Goal: Communication & Community: Answer question/provide support

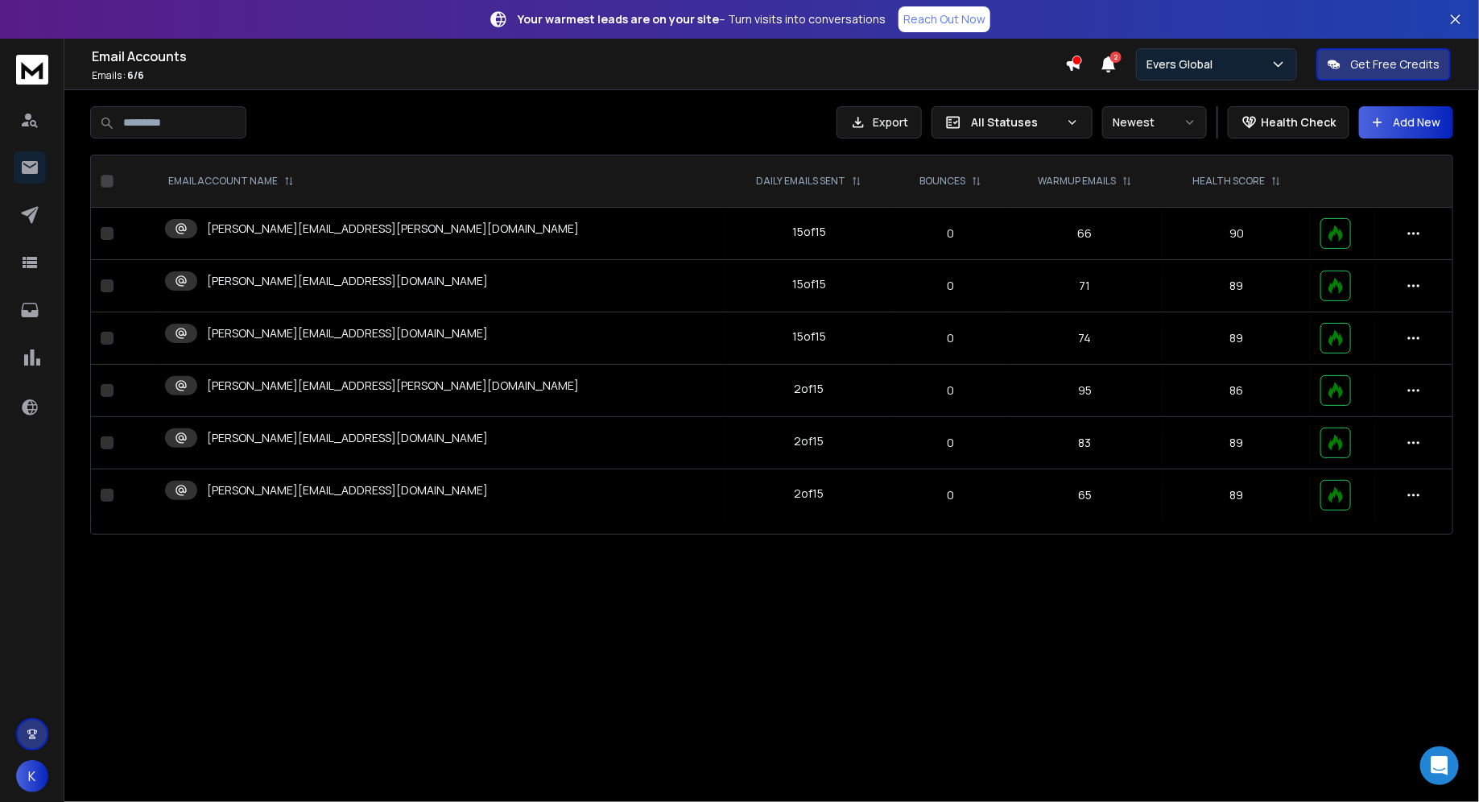
click at [1166, 75] on button "Evers Global" at bounding box center [1216, 64] width 161 height 32
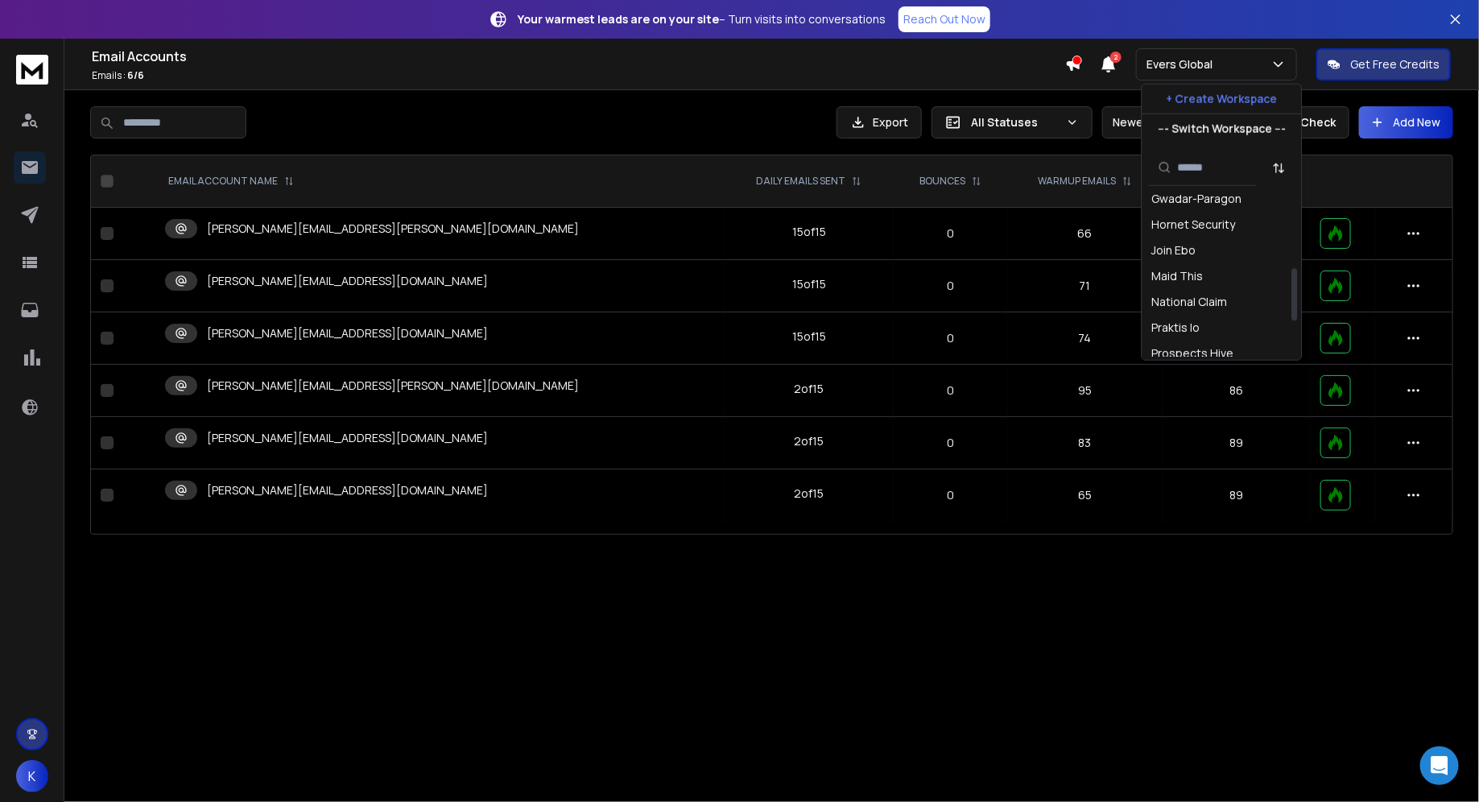
scroll to position [221, 0]
click at [1171, 246] on div "Join Ebo" at bounding box center [1174, 245] width 44 height 16
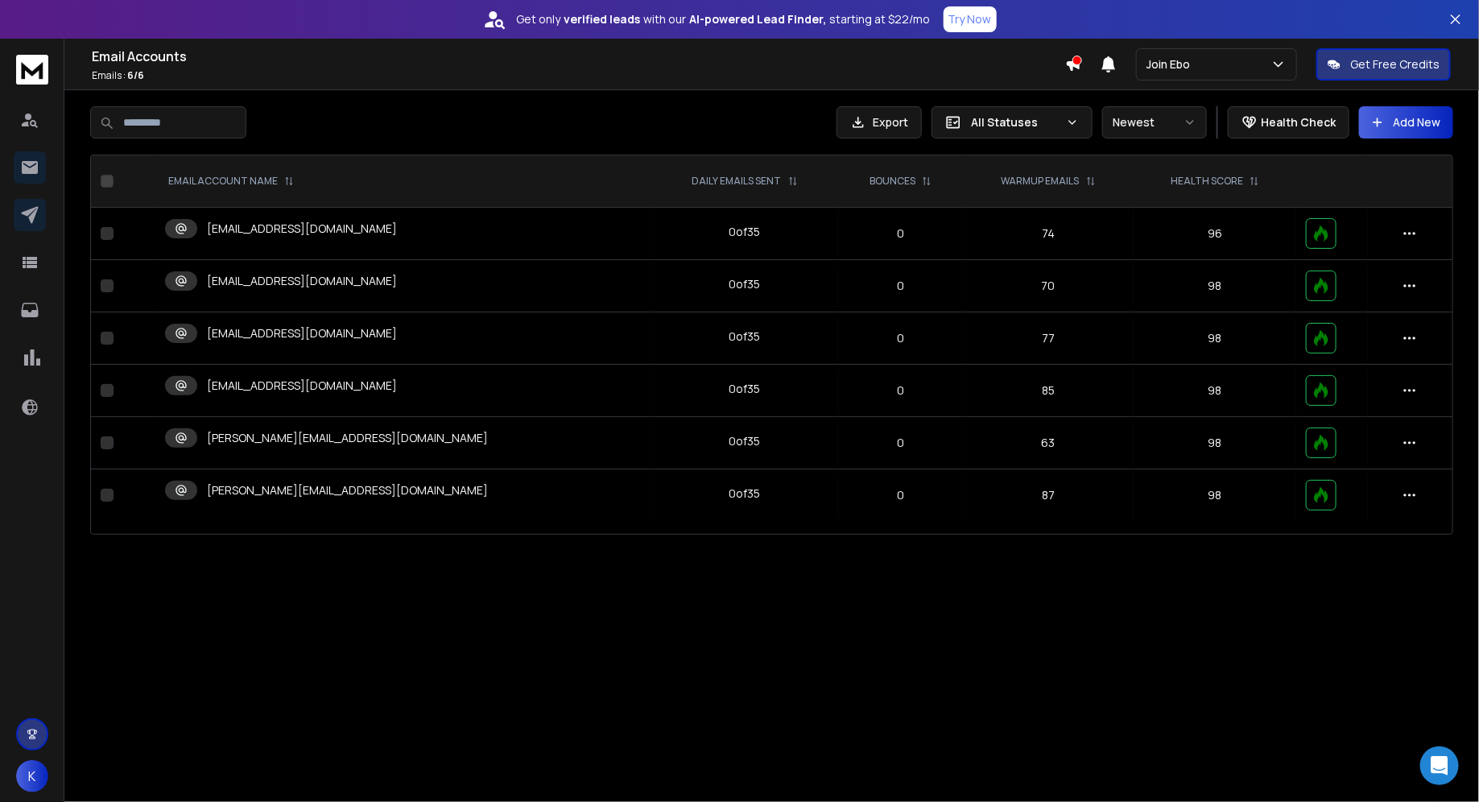
click at [35, 213] on icon at bounding box center [29, 214] width 17 height 17
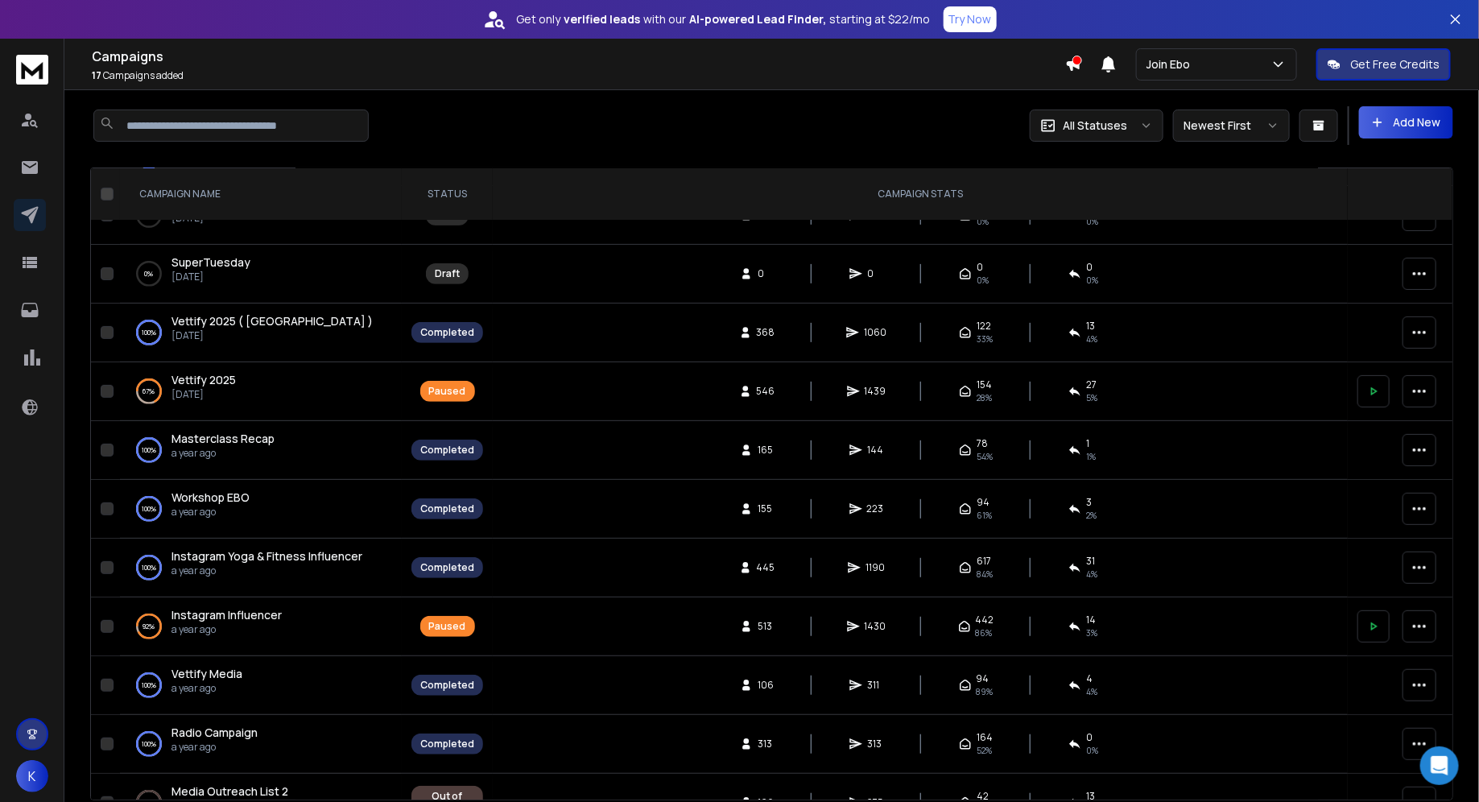
scroll to position [276, 0]
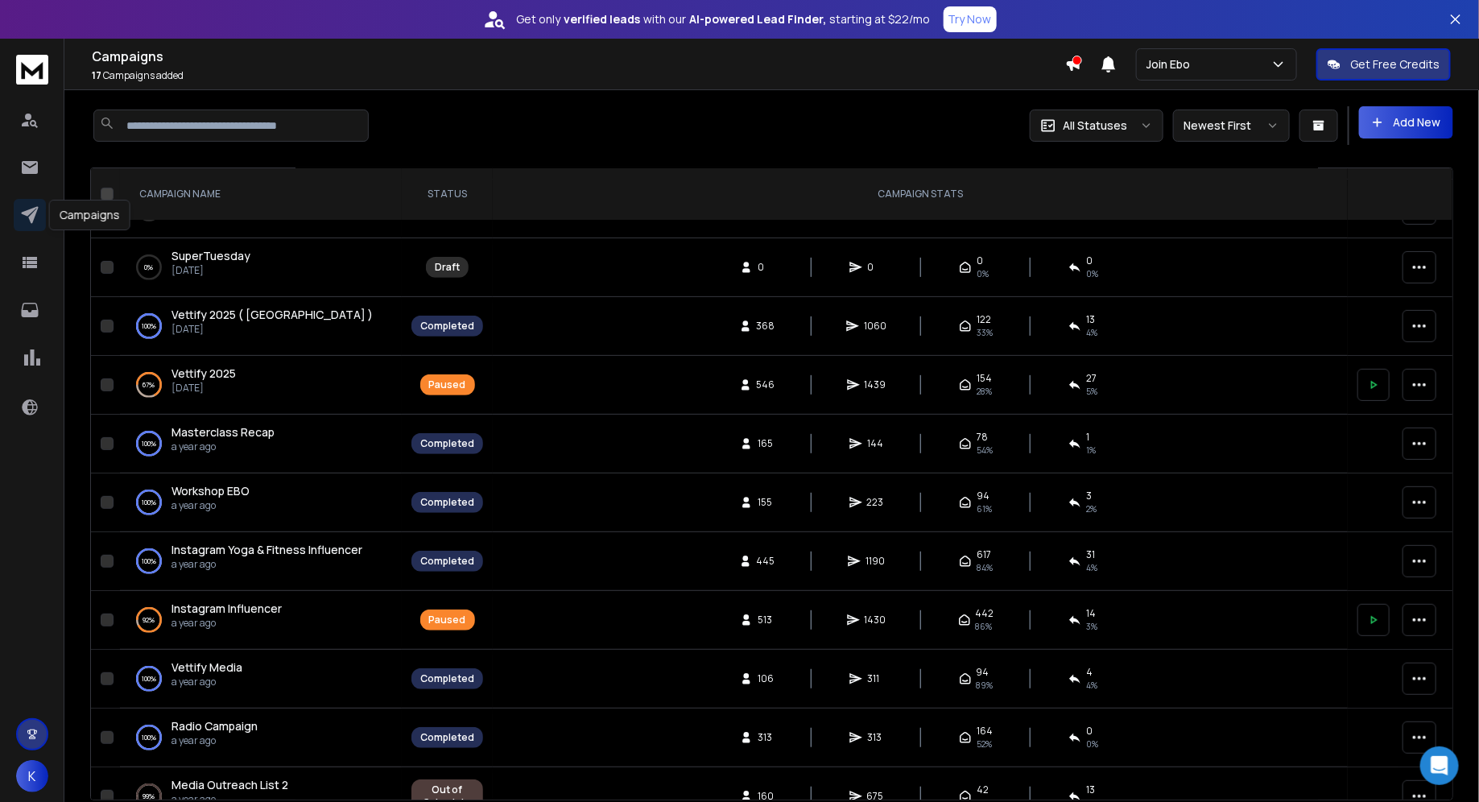
click at [262, 606] on span "Instagram Influencer" at bounding box center [226, 608] width 110 height 15
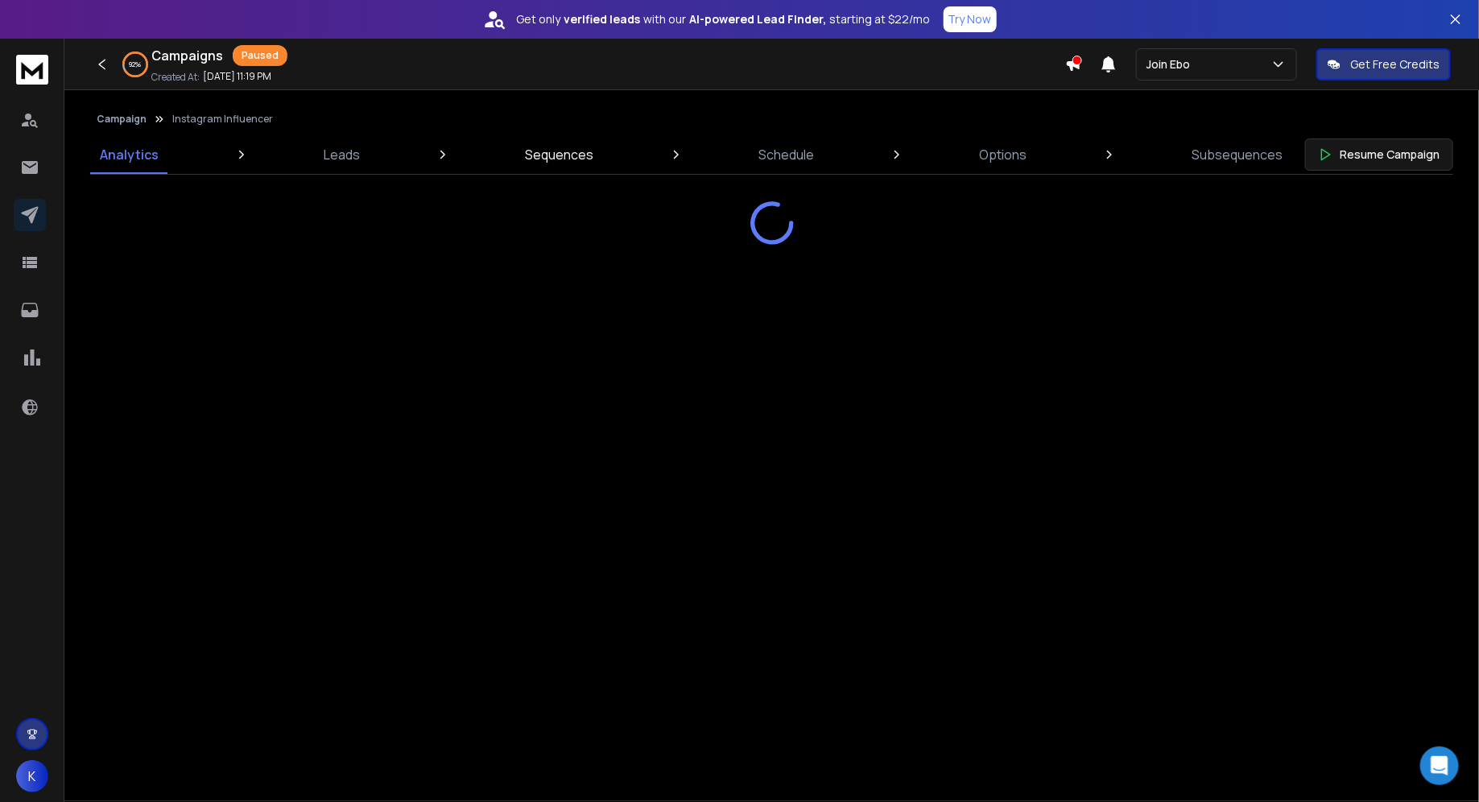
click at [527, 163] on p "Sequences" at bounding box center [559, 154] width 68 height 19
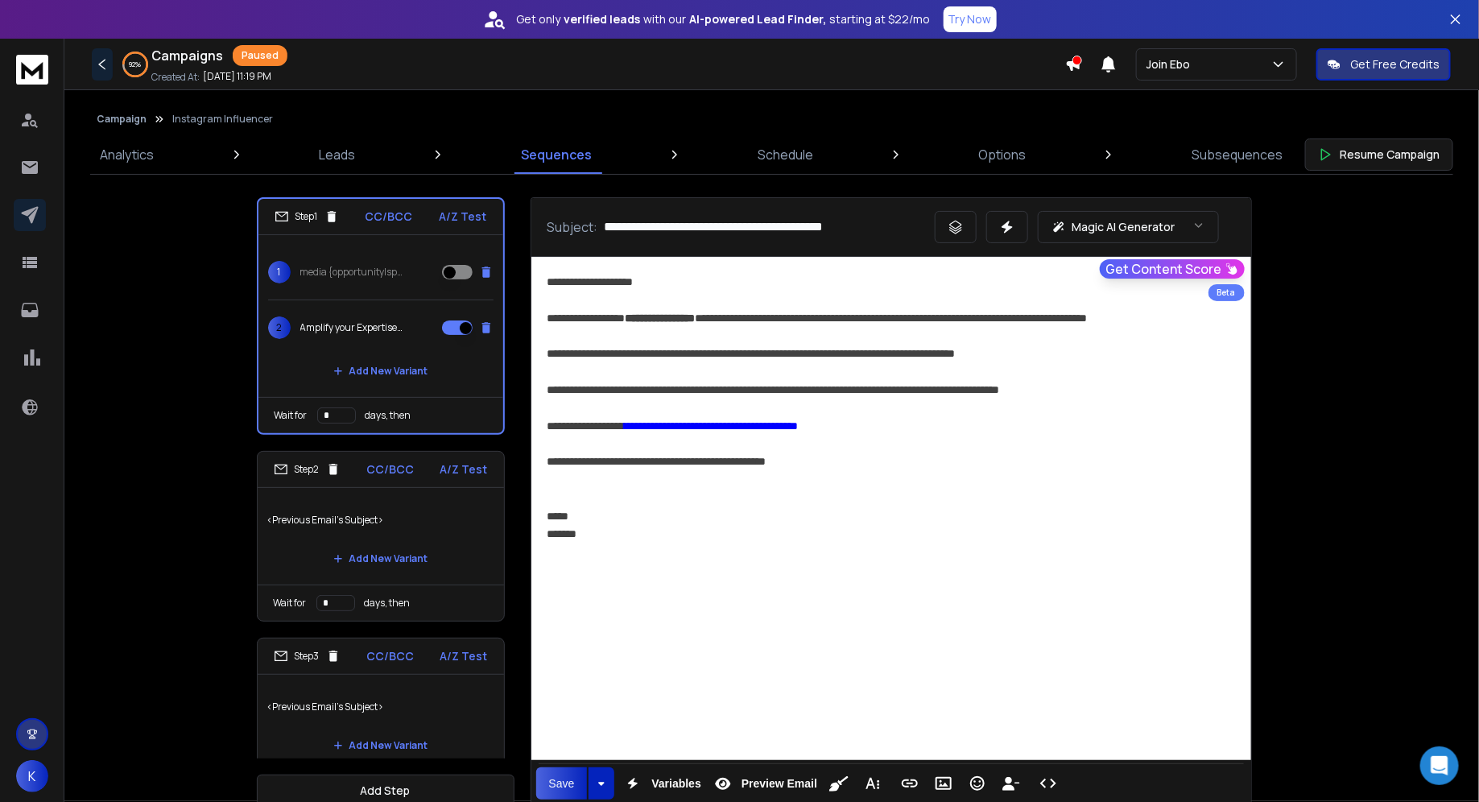
click at [109, 71] on icon at bounding box center [102, 64] width 14 height 14
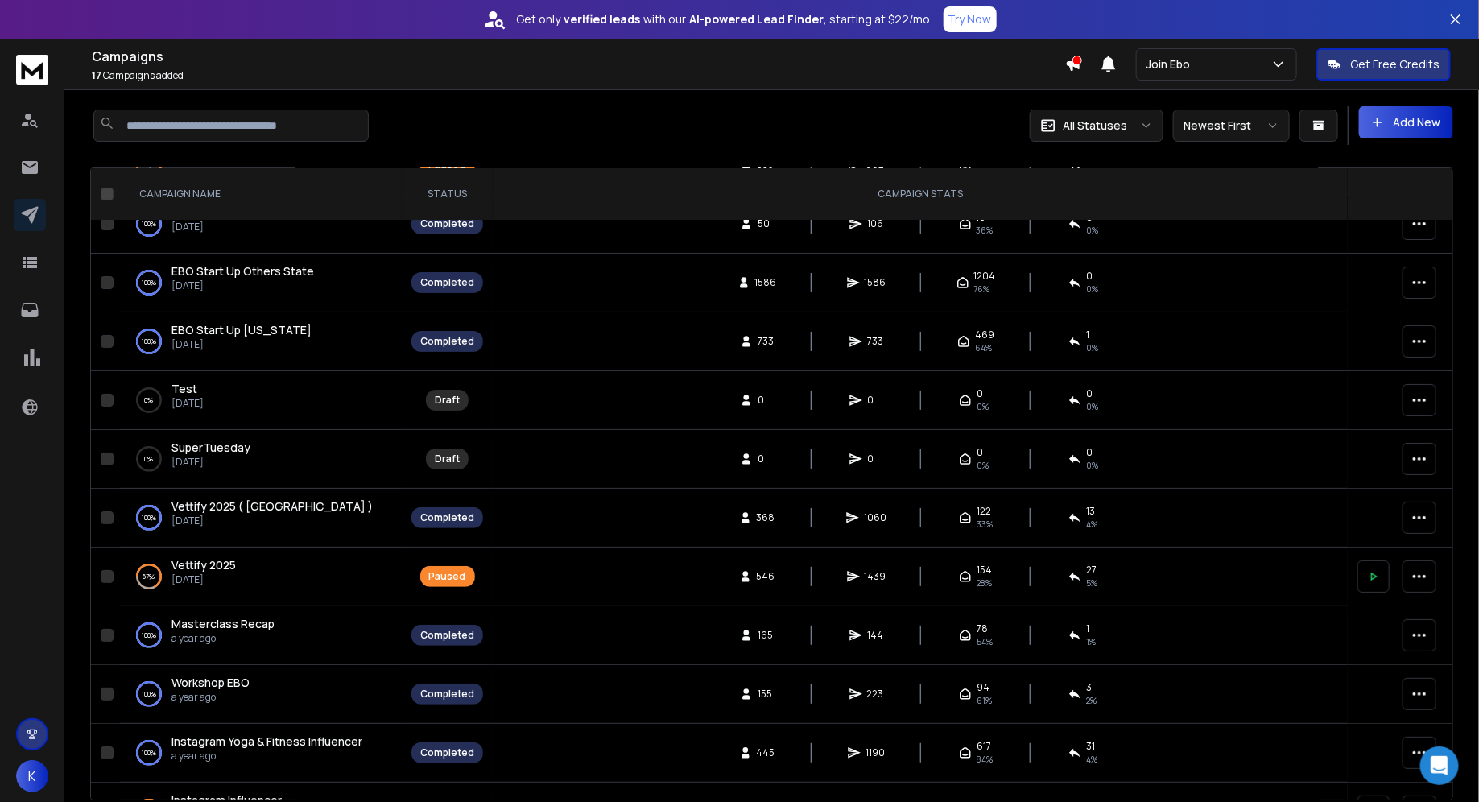
scroll to position [193, 0]
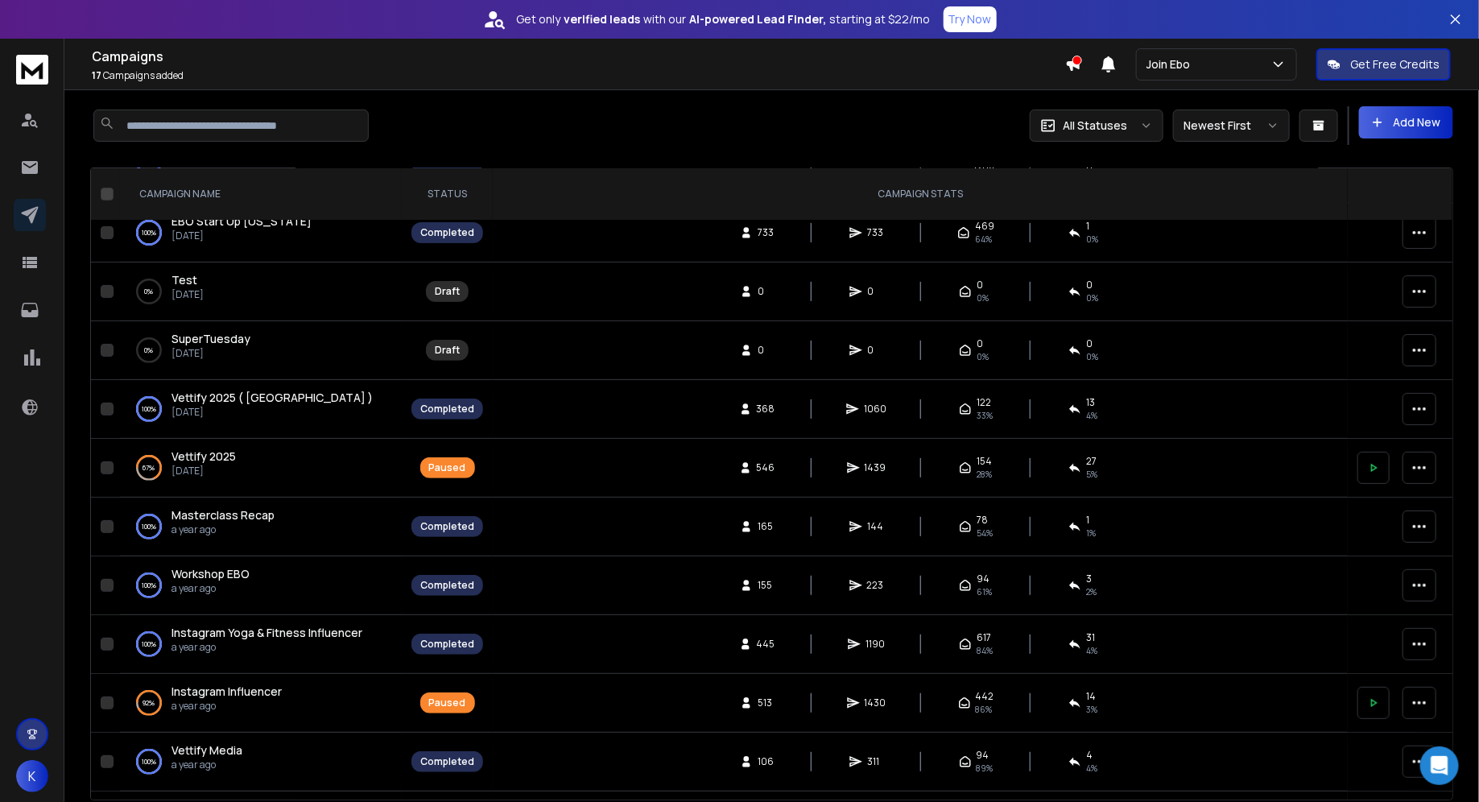
click at [278, 631] on span "Instagram Yoga & Fitness Influencer" at bounding box center [266, 632] width 191 height 15
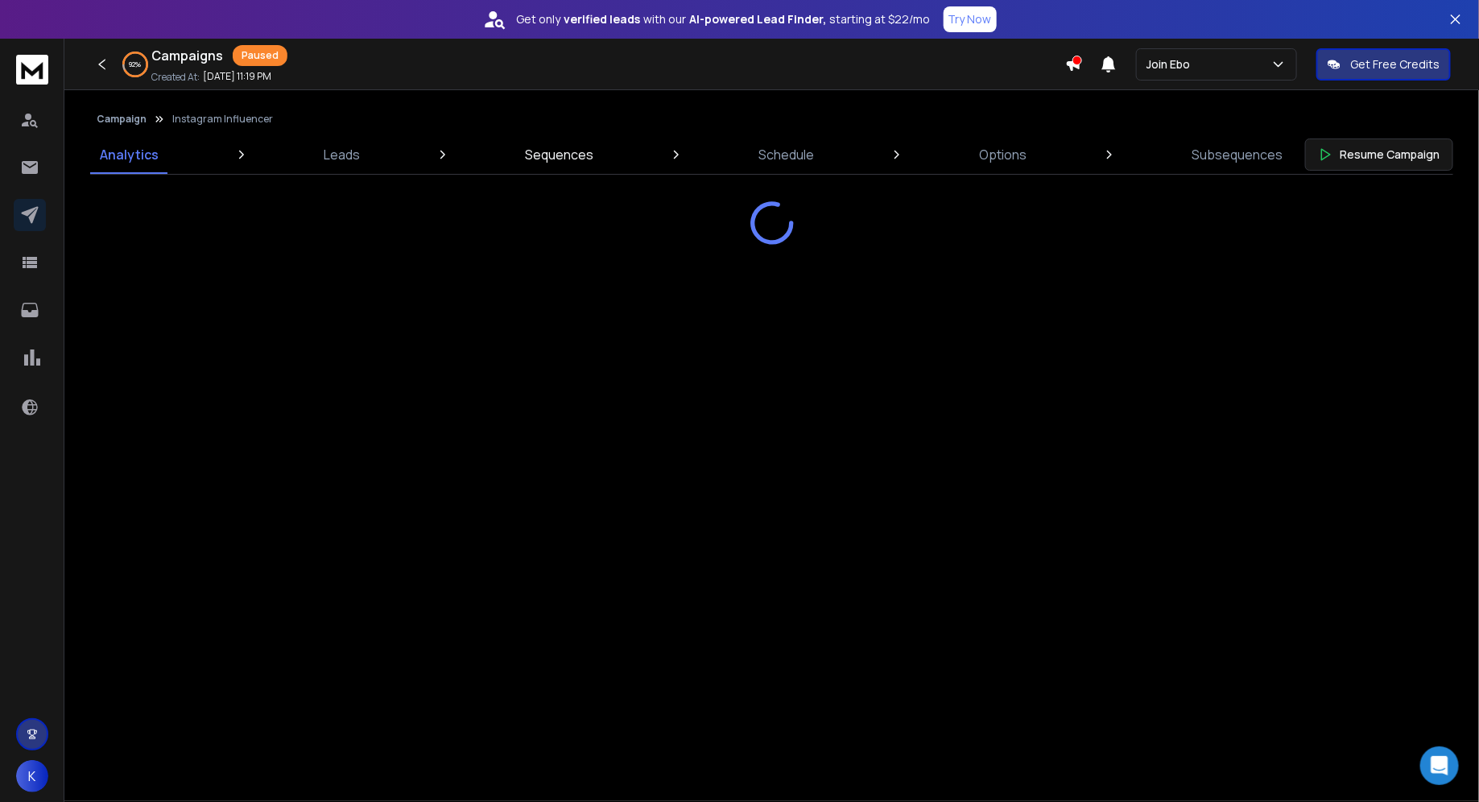
click at [560, 154] on p "Sequences" at bounding box center [559, 154] width 68 height 19
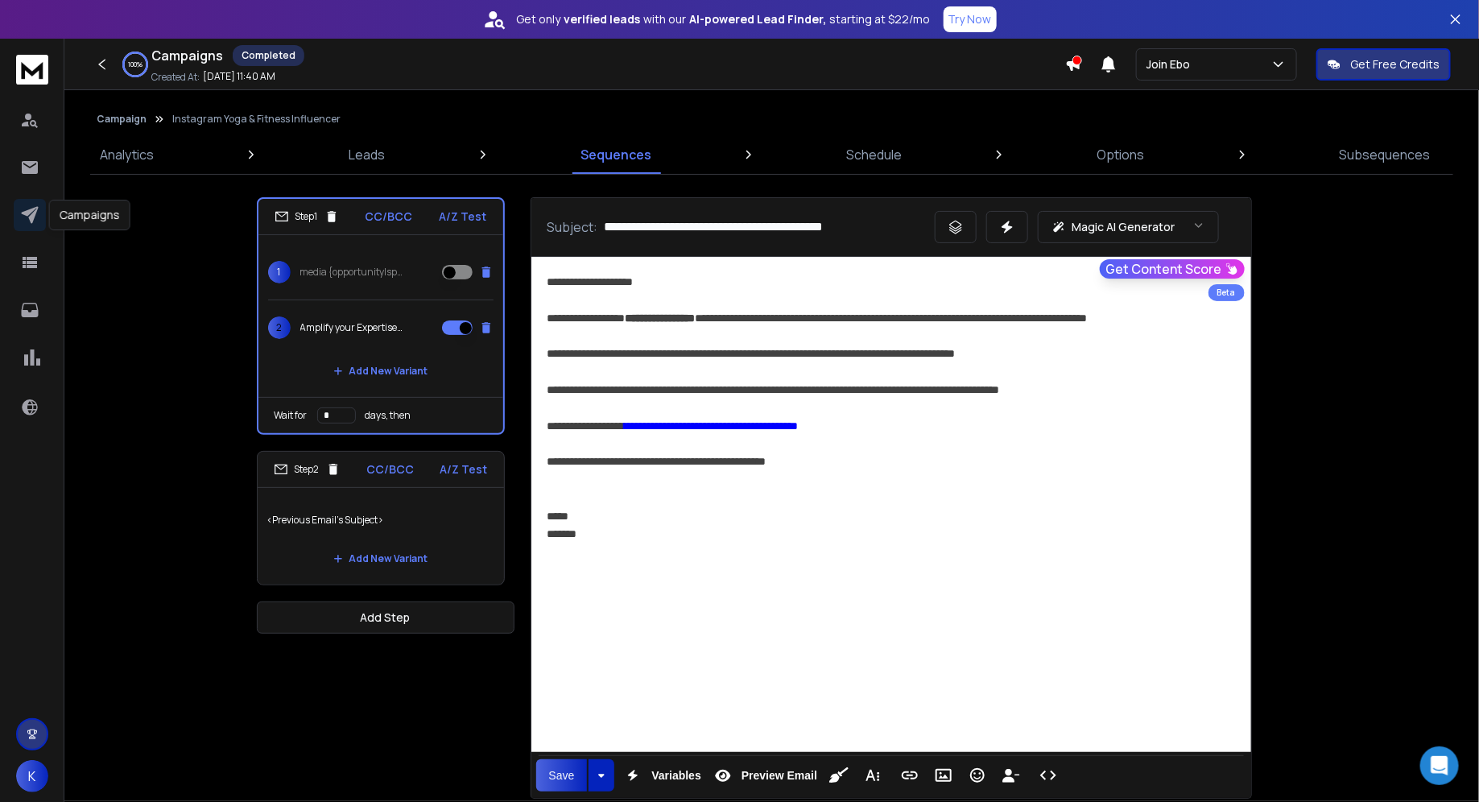
click at [29, 214] on icon at bounding box center [29, 214] width 19 height 19
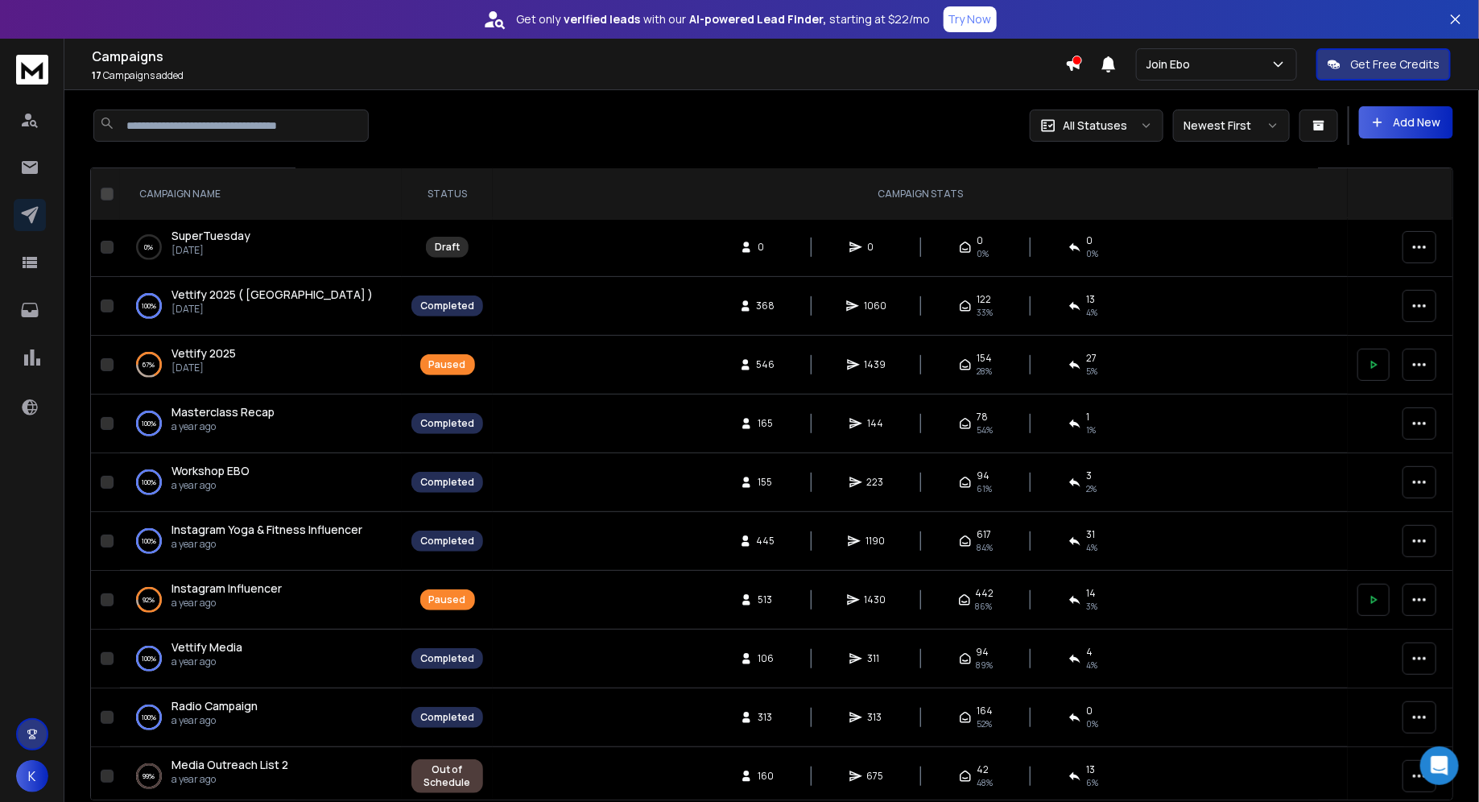
scroll to position [425, 0]
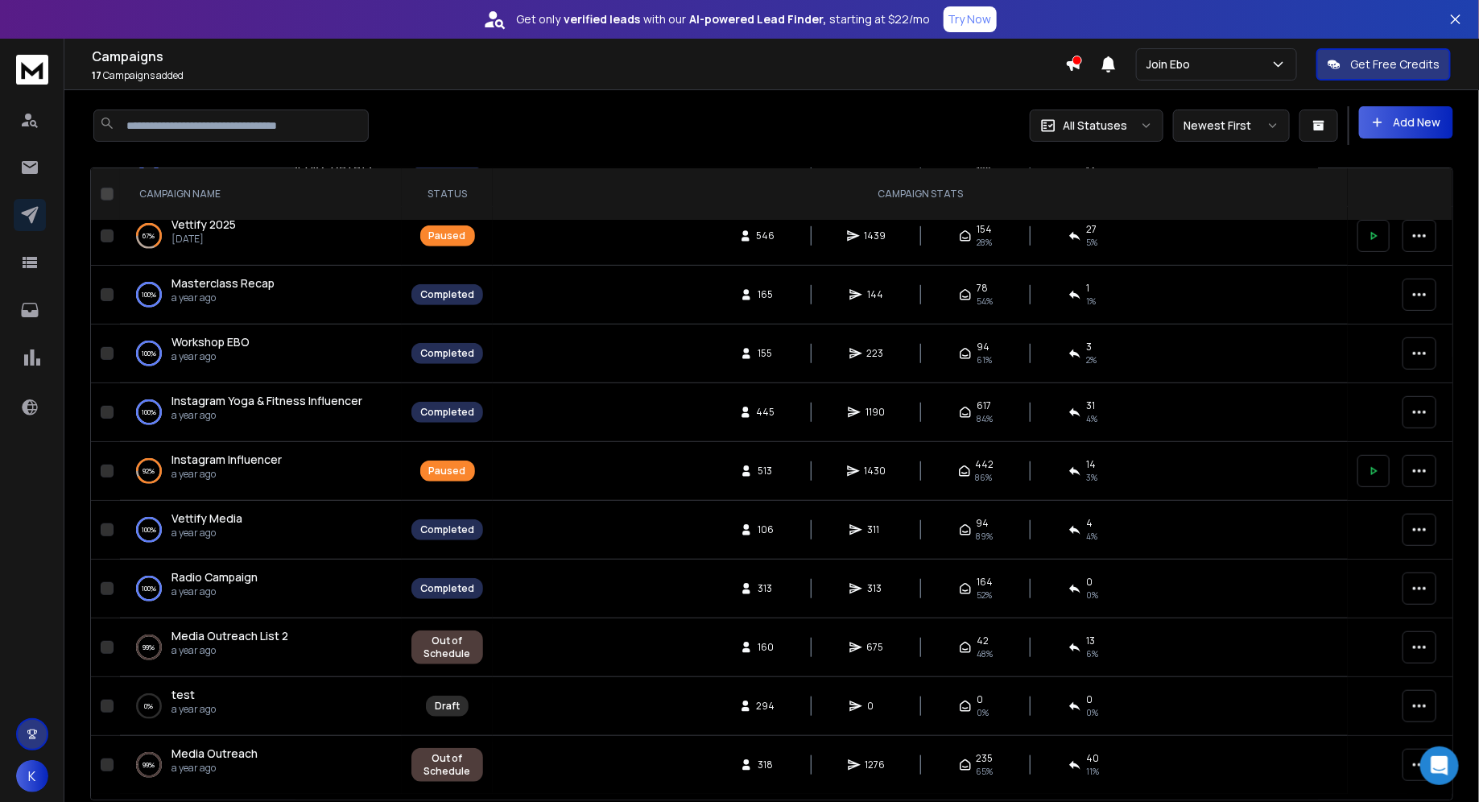
click at [249, 460] on span "Instagram Influencer" at bounding box center [226, 459] width 110 height 15
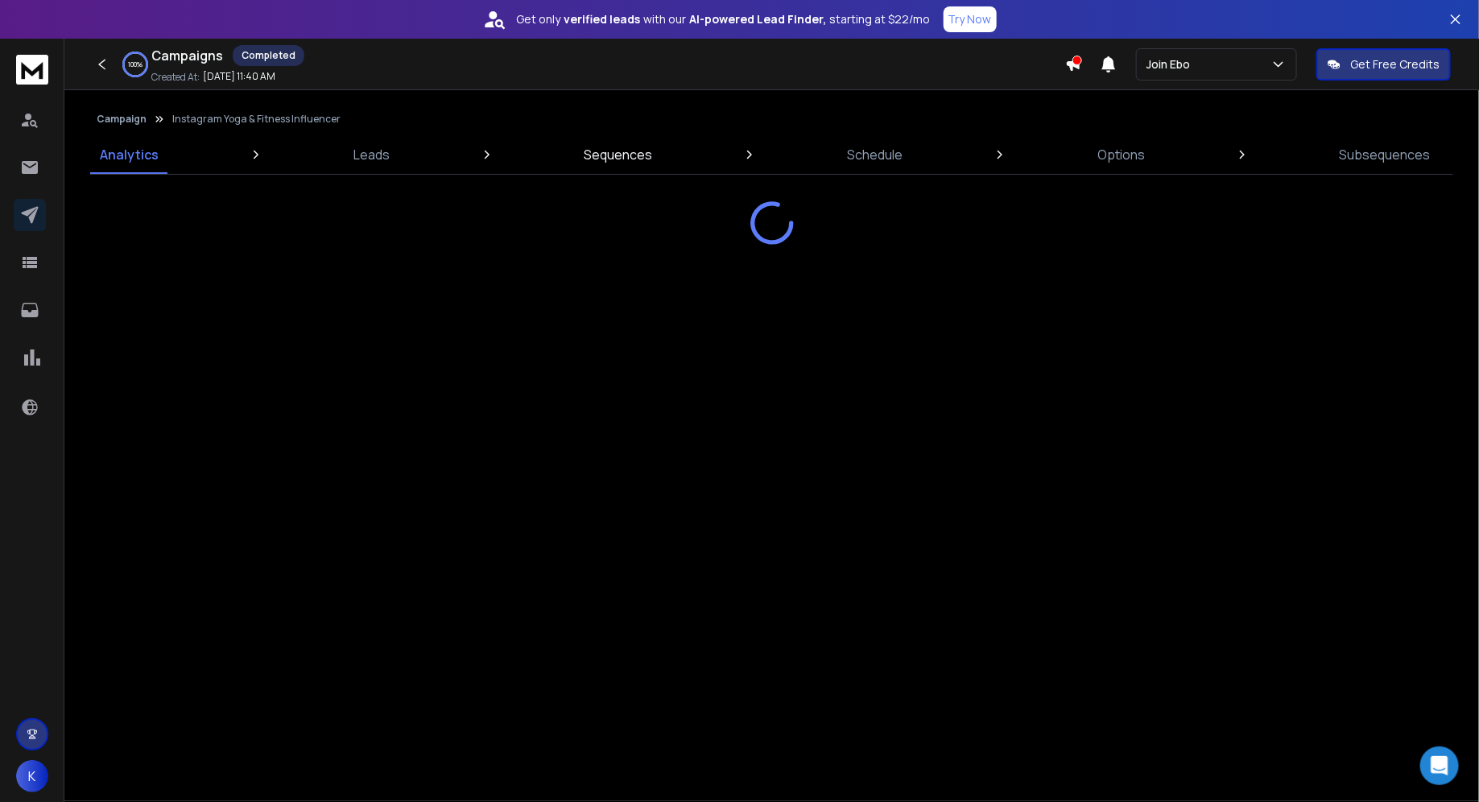
click at [614, 164] on link "Sequences" at bounding box center [619, 154] width 88 height 39
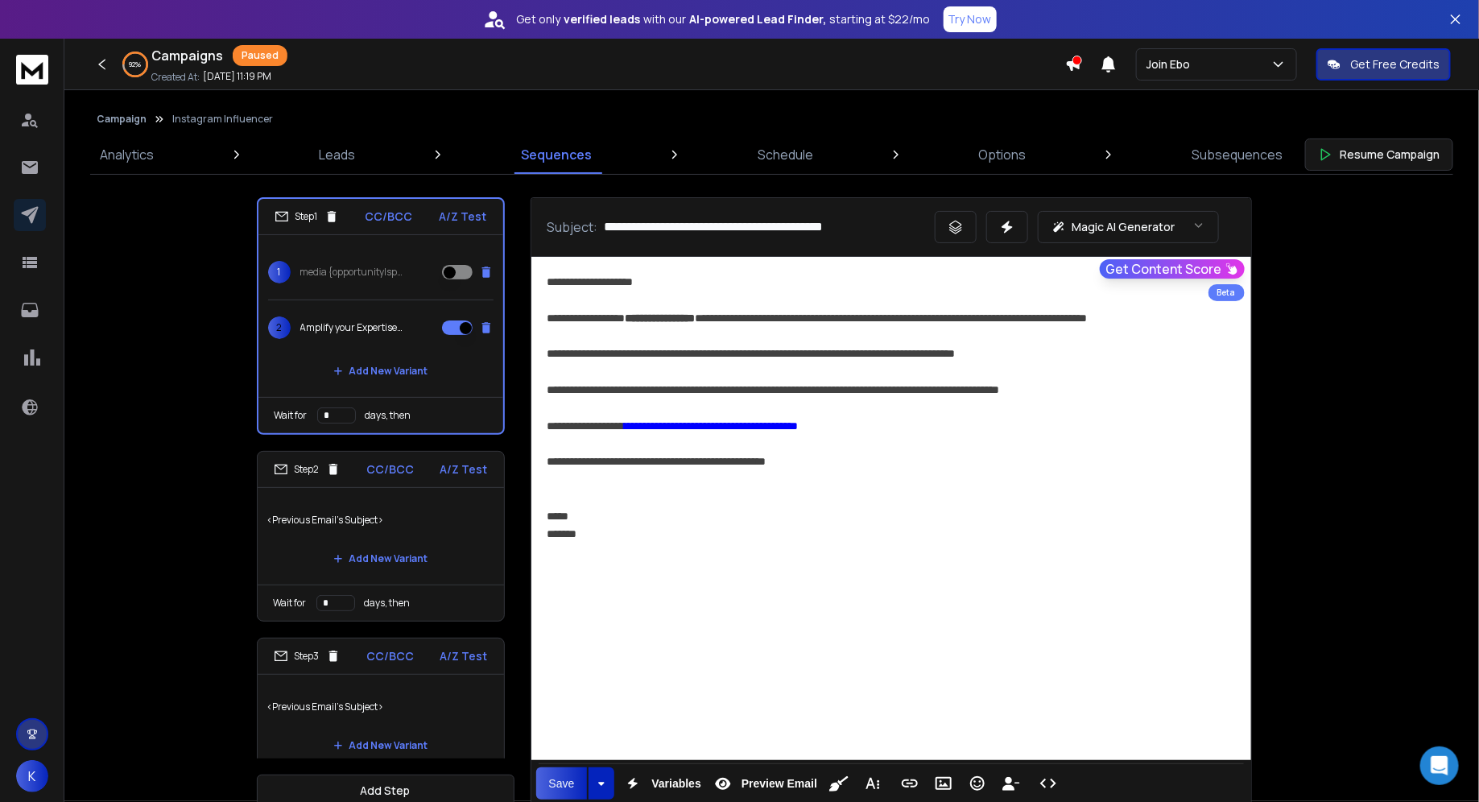
click at [337, 518] on p "<Previous Email's Subject>" at bounding box center [380, 520] width 227 height 45
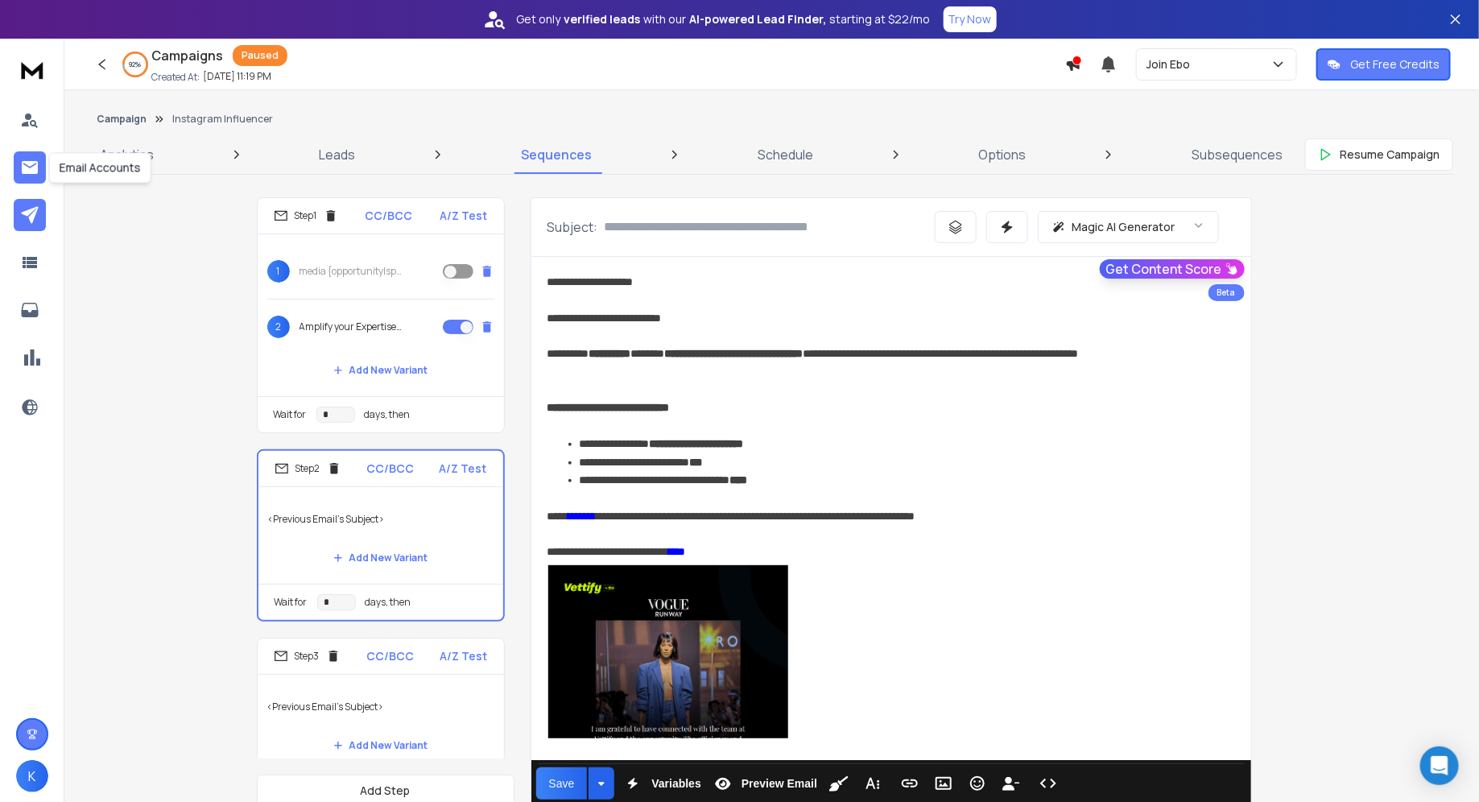
click at [14, 162] on link at bounding box center [30, 167] width 32 height 32
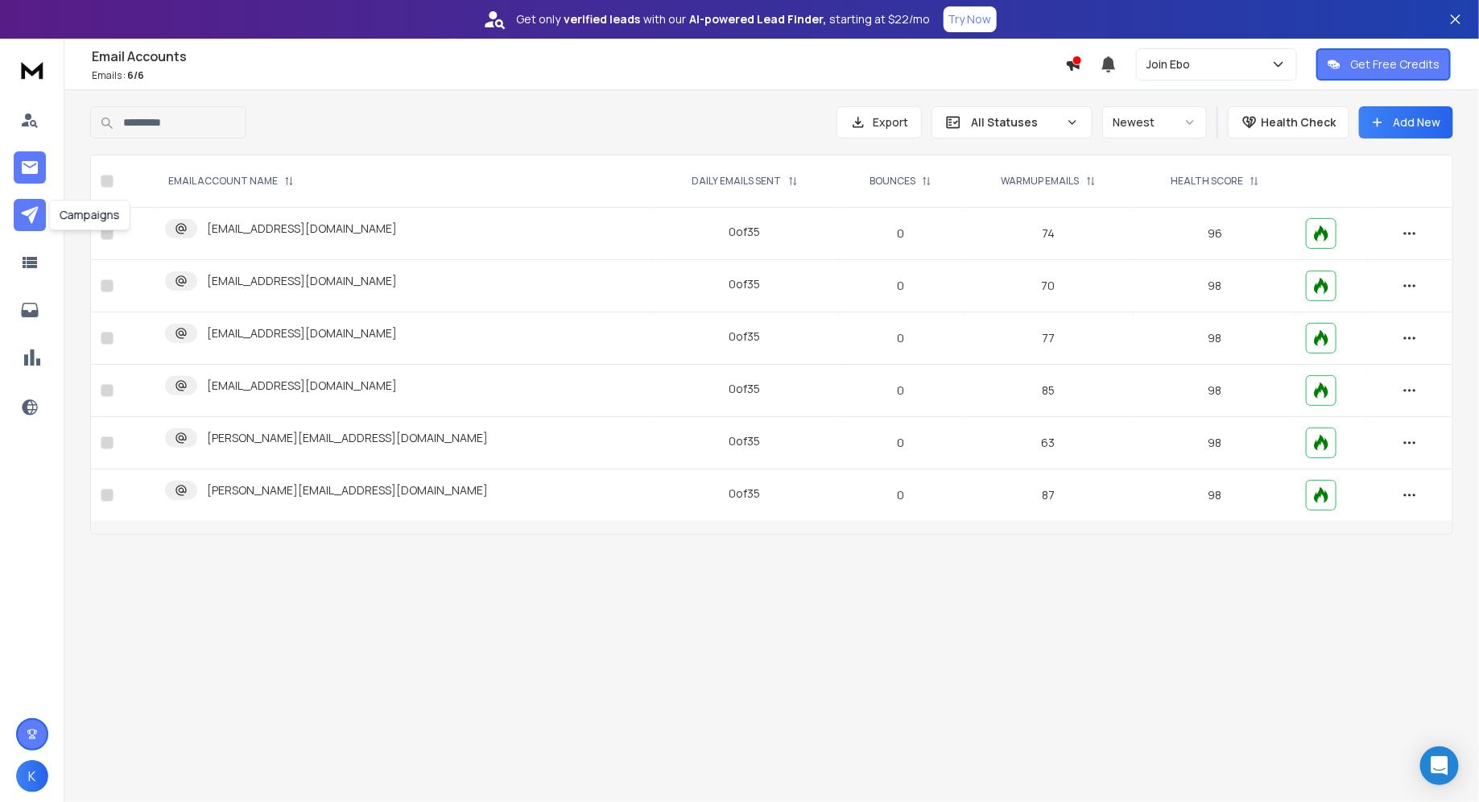
click at [41, 213] on link at bounding box center [30, 215] width 32 height 32
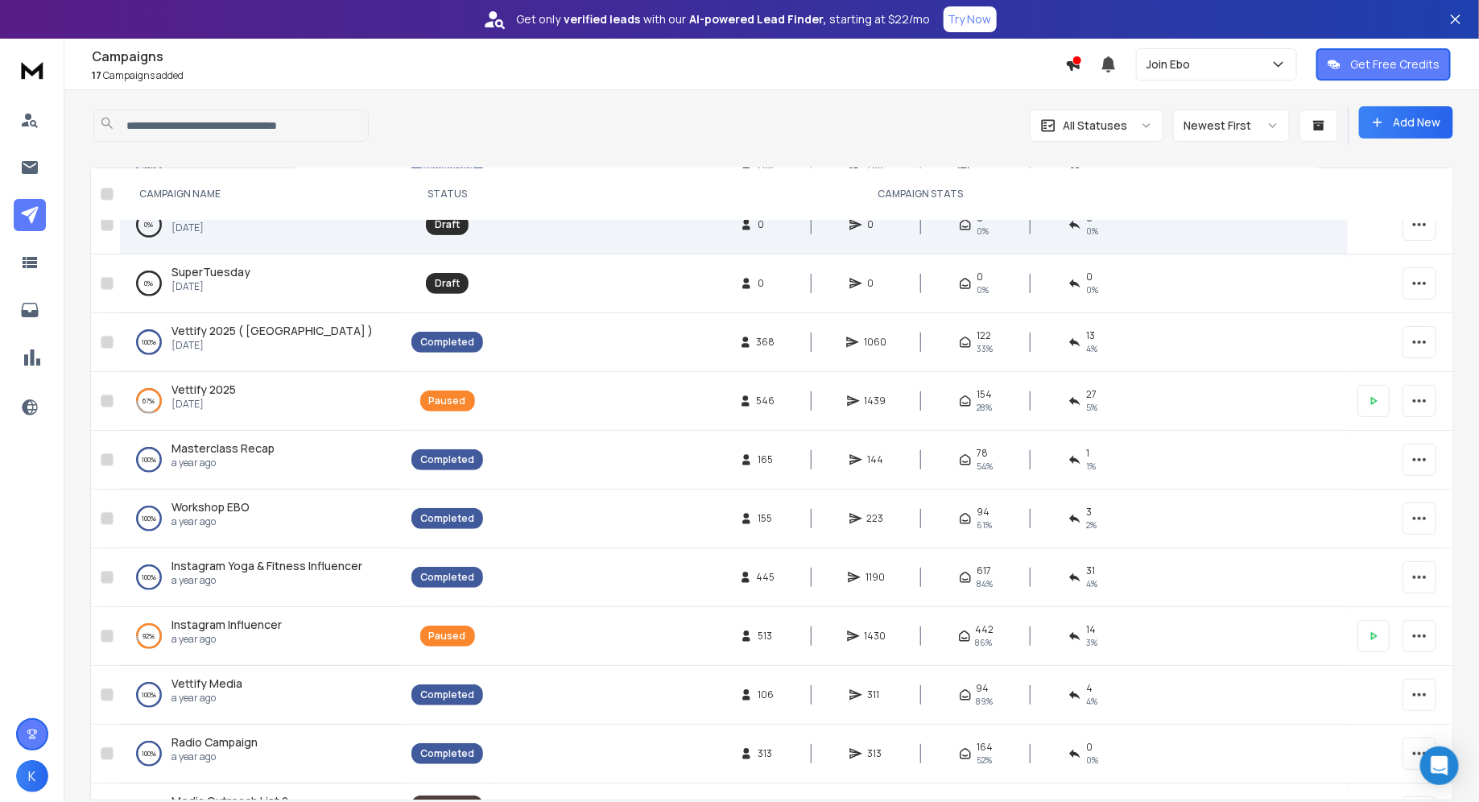
scroll to position [425, 0]
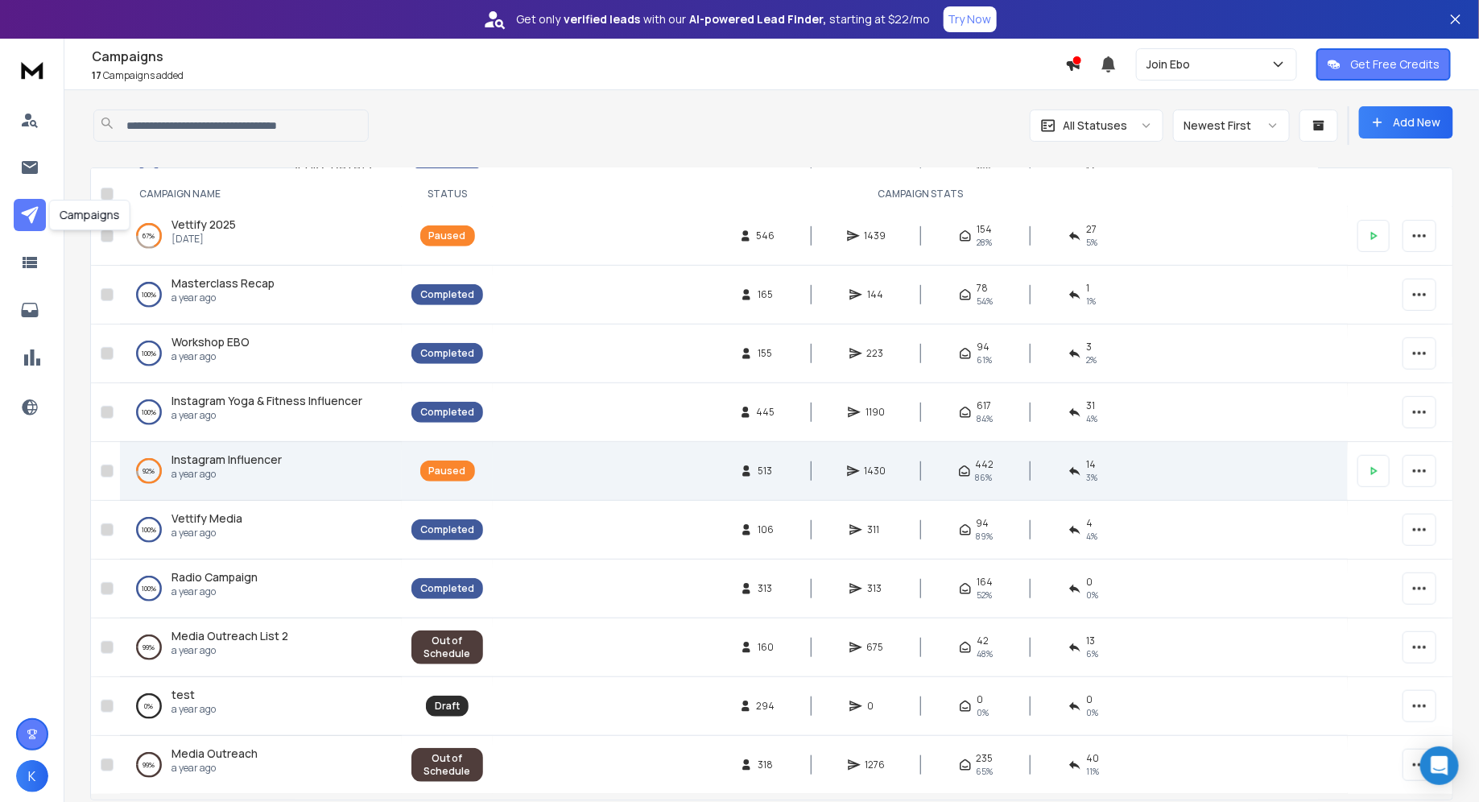
click at [291, 460] on div "92 % Instagram Influencer a year ago" at bounding box center [261, 471] width 250 height 39
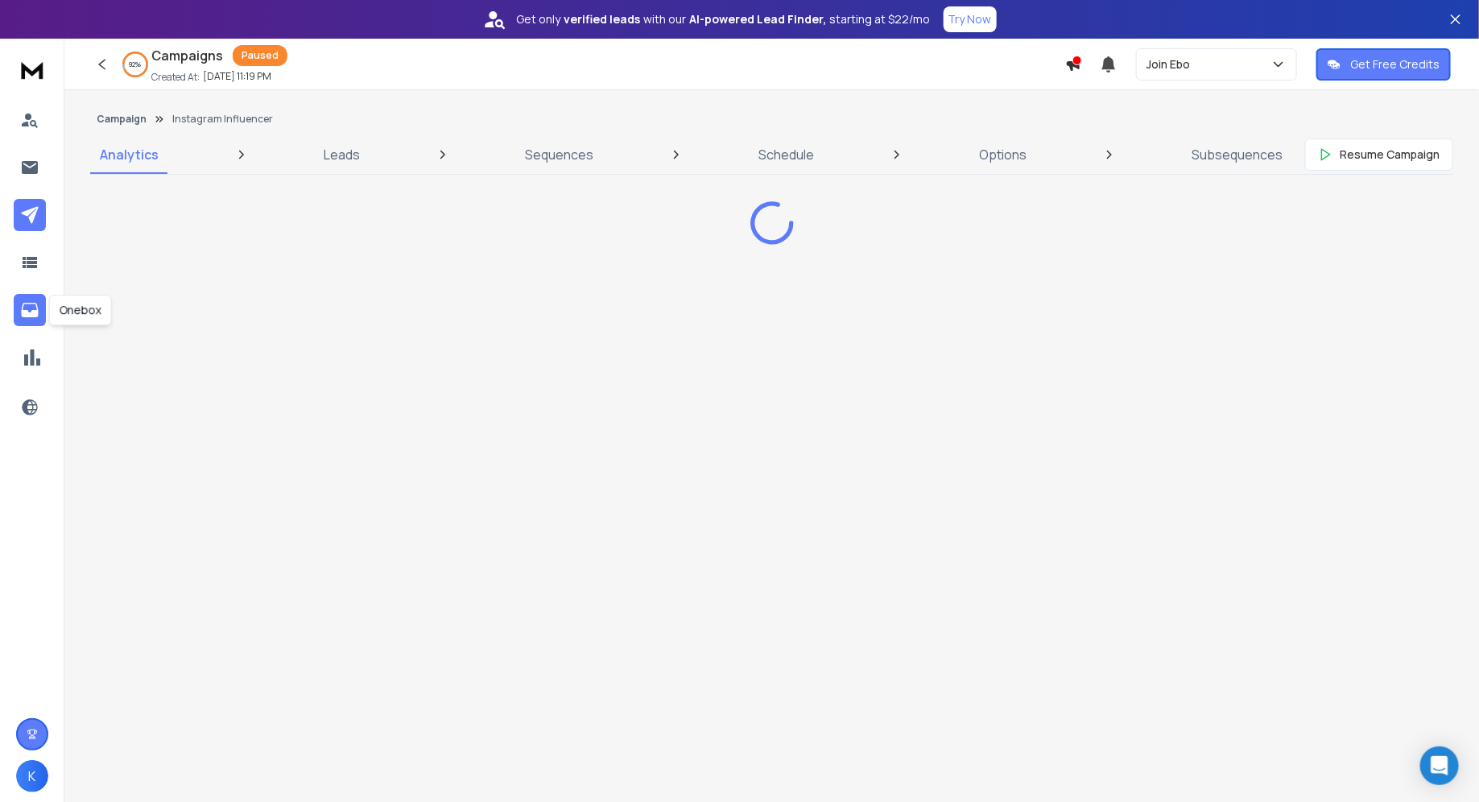
click at [34, 315] on icon at bounding box center [29, 310] width 17 height 14
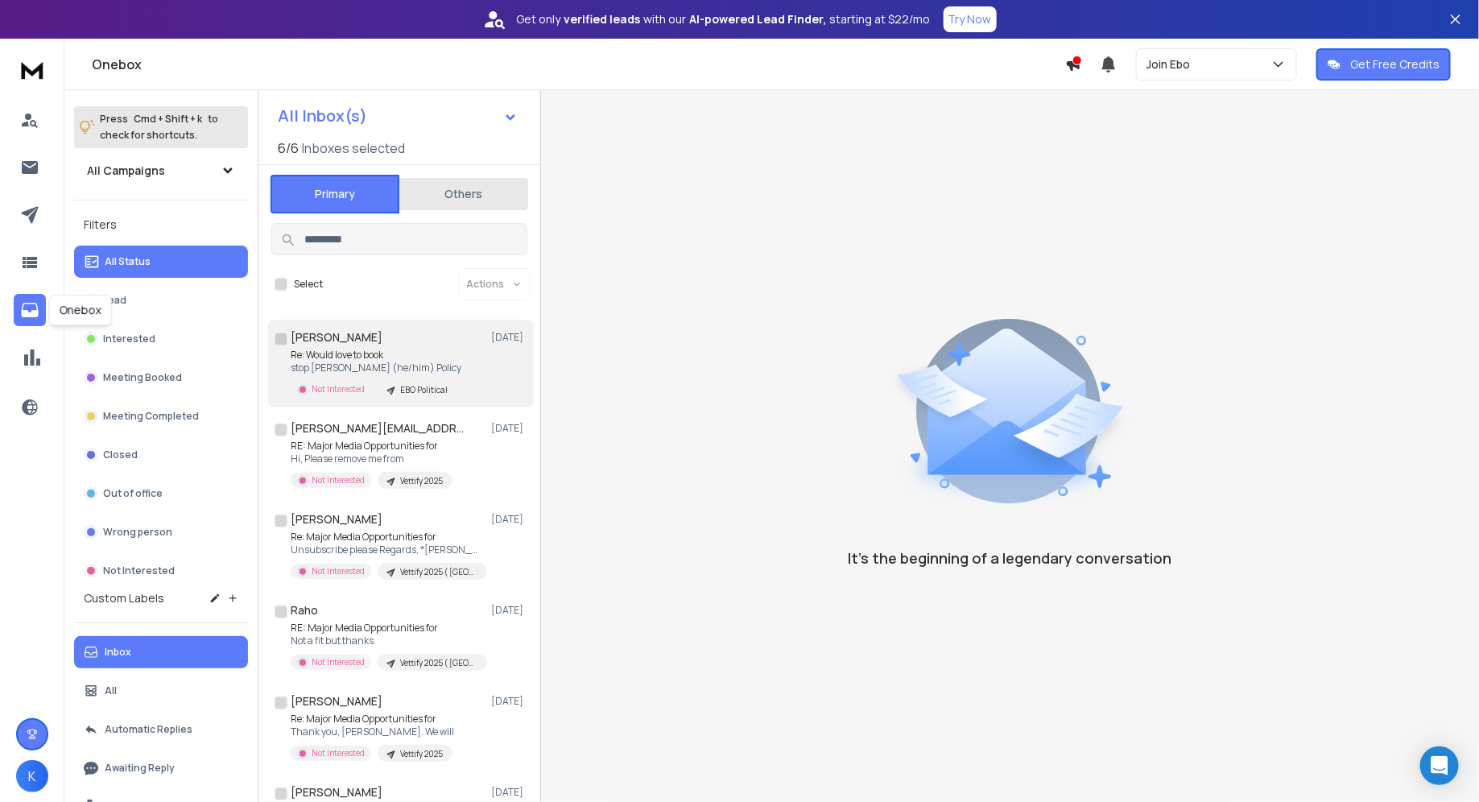
click at [417, 341] on div "Taylor 07 Jul" at bounding box center [409, 337] width 237 height 16
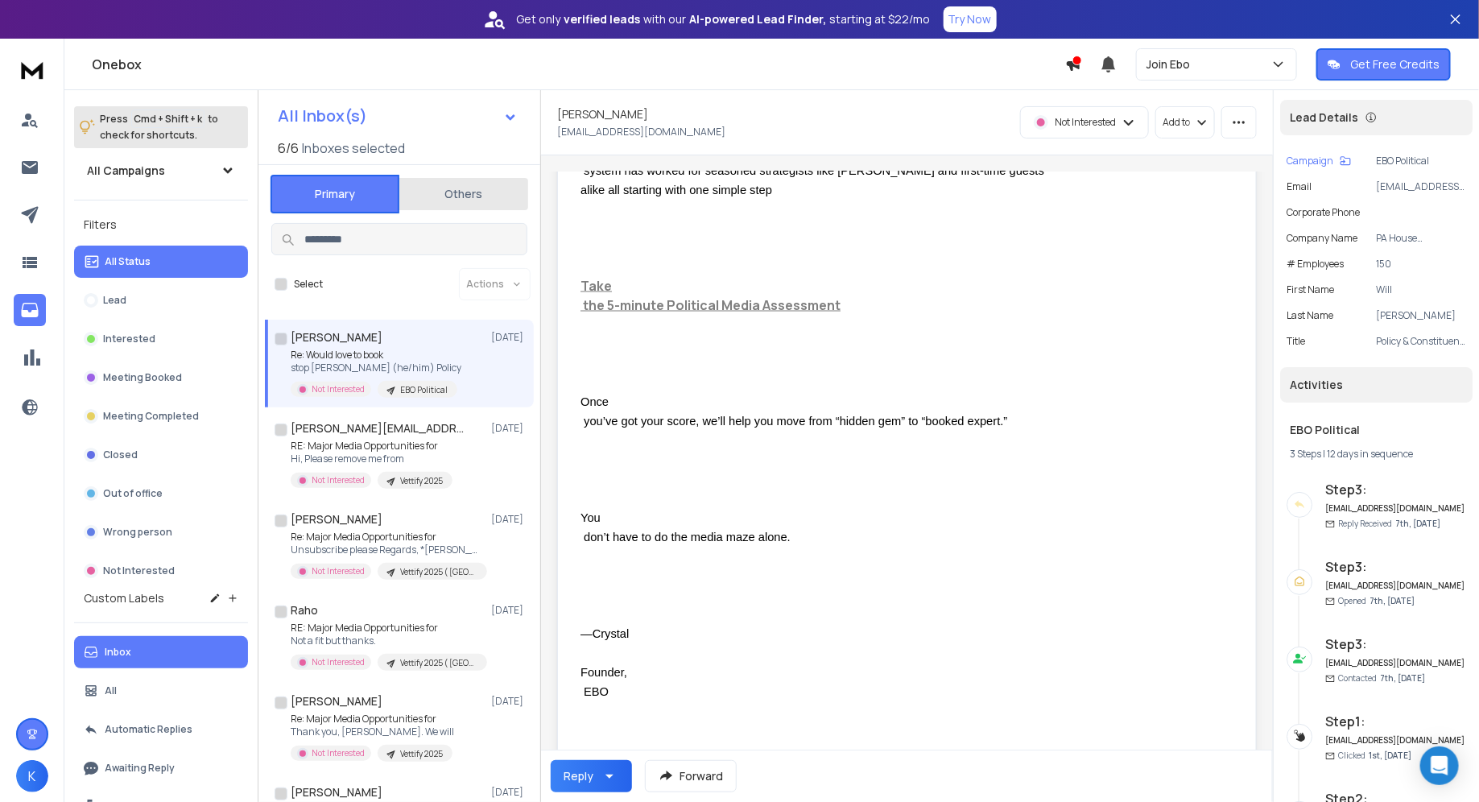
scroll to position [1397, 0]
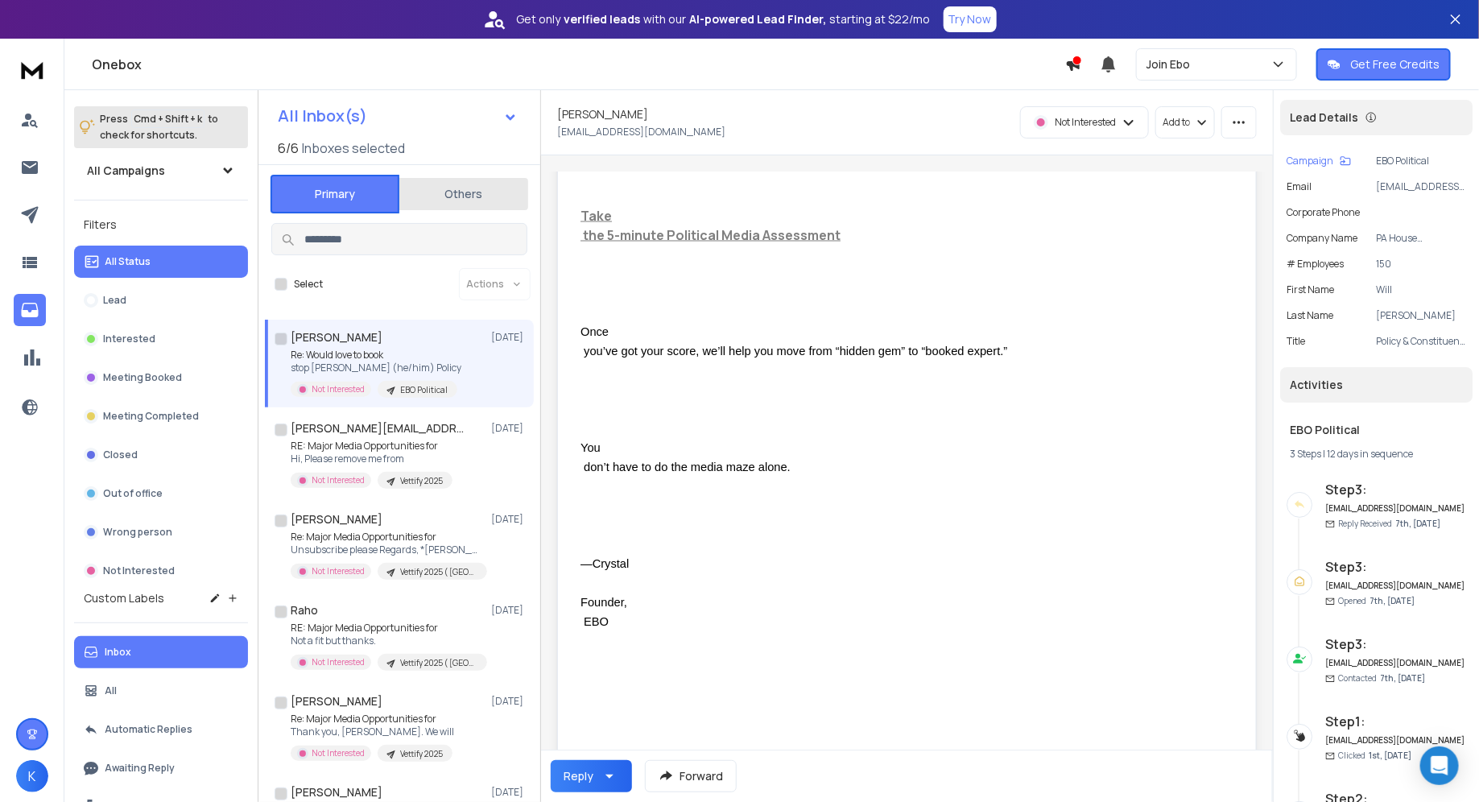
click at [582, 771] on div "Reply" at bounding box center [579, 776] width 30 height 16
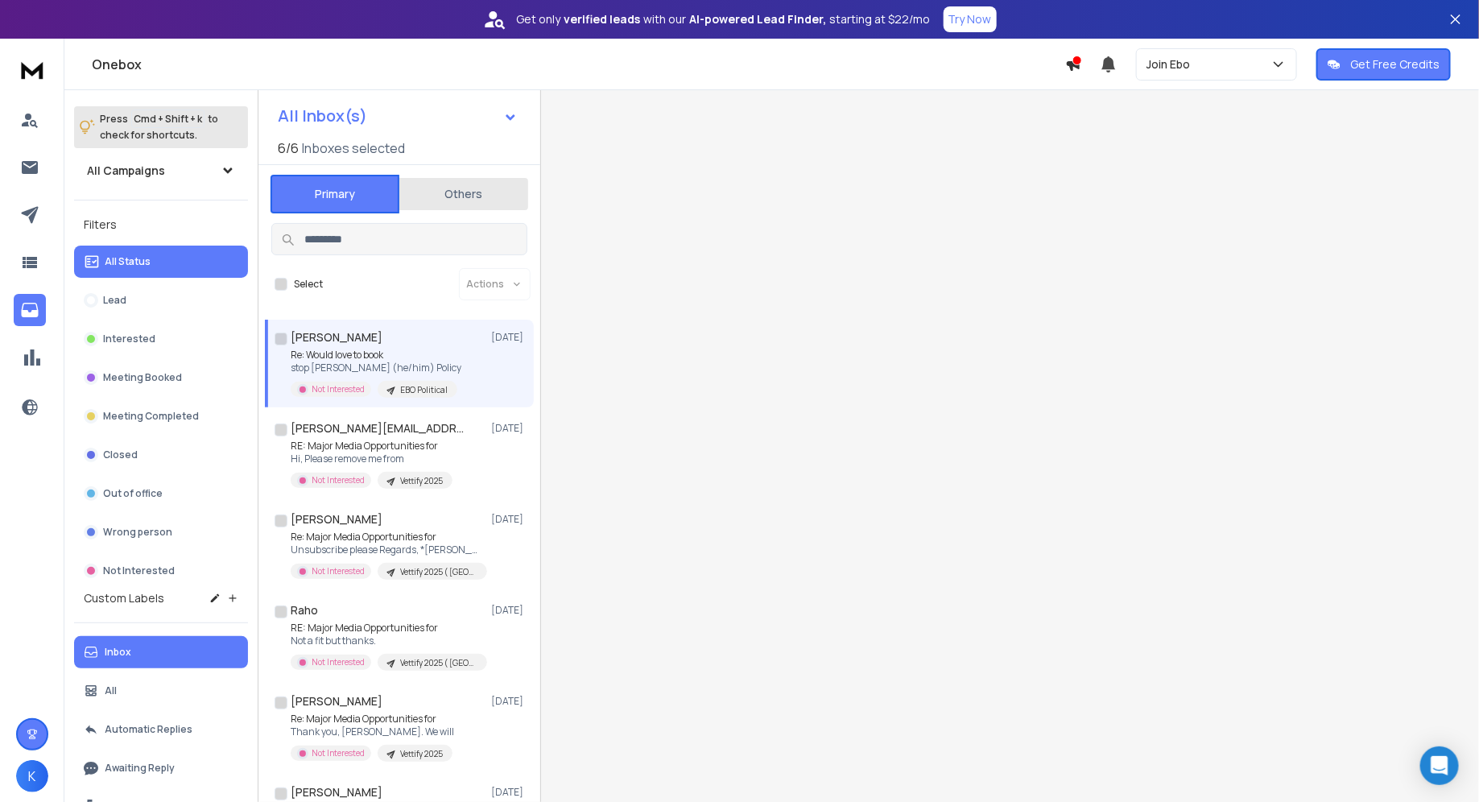
scroll to position [0, 0]
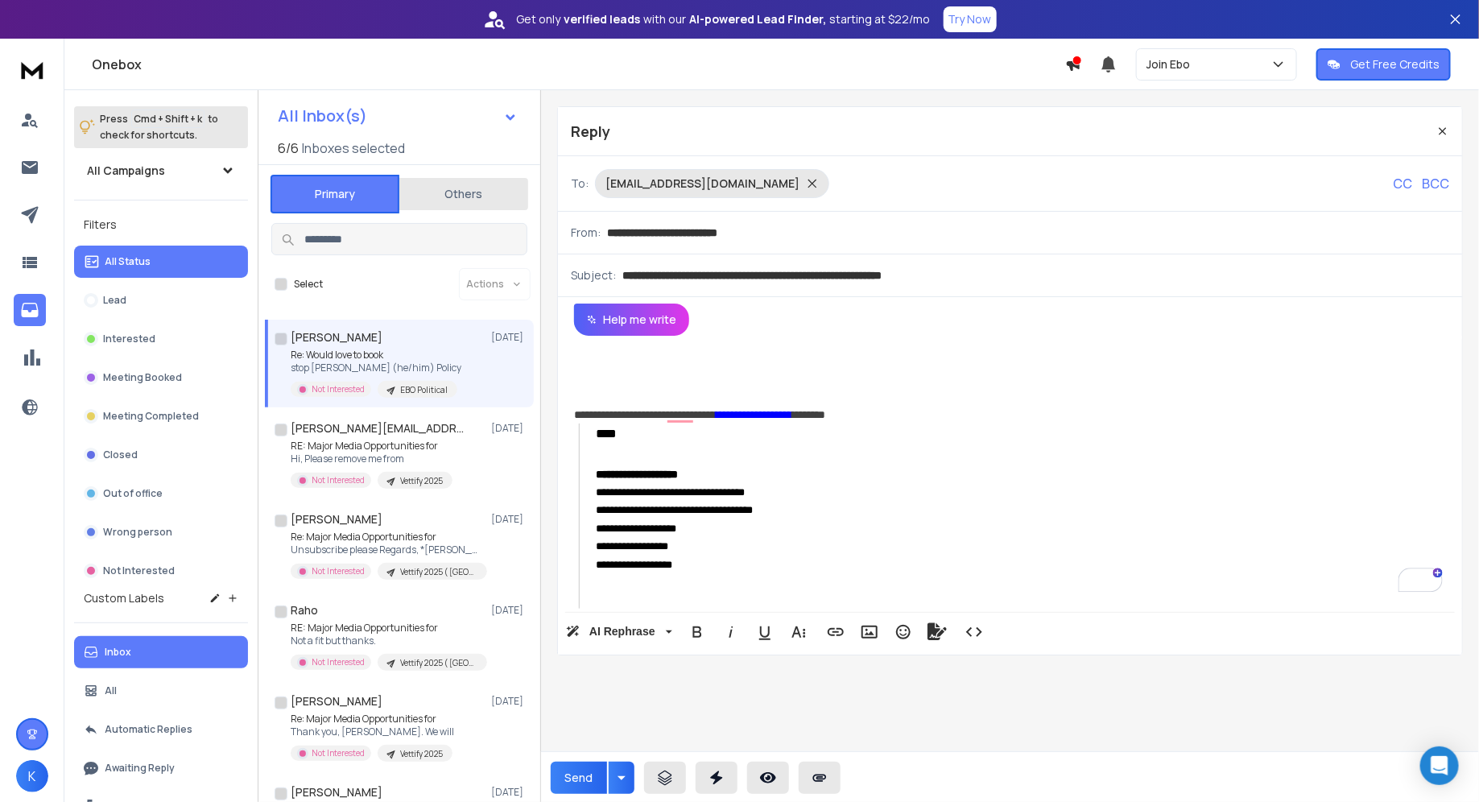
click at [626, 329] on button "Help me write" at bounding box center [631, 319] width 115 height 32
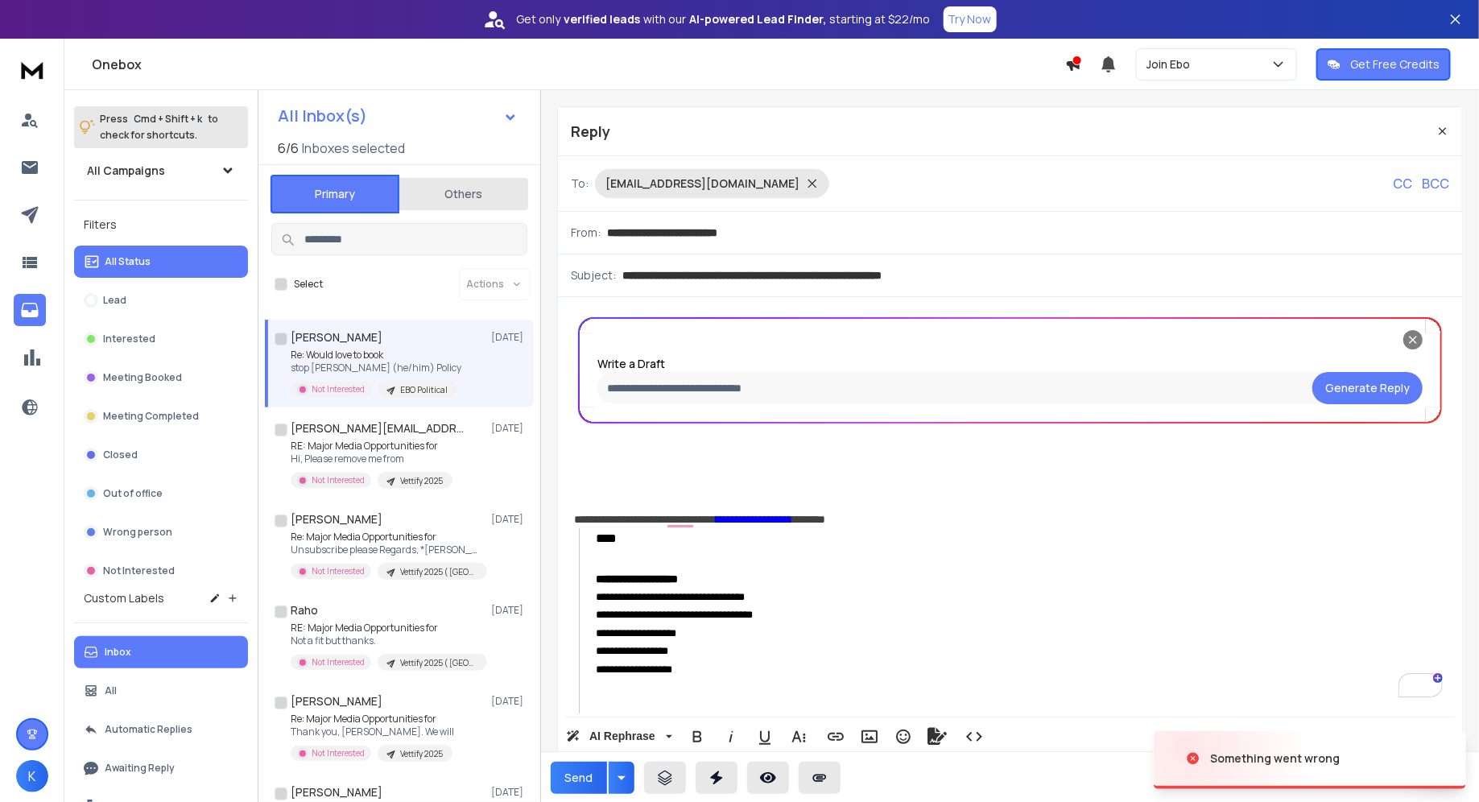
click at [1410, 349] on div "Write a Draft Generate Reply" at bounding box center [1009, 371] width 825 height 68
click at [1410, 331] on div at bounding box center [1412, 339] width 19 height 19
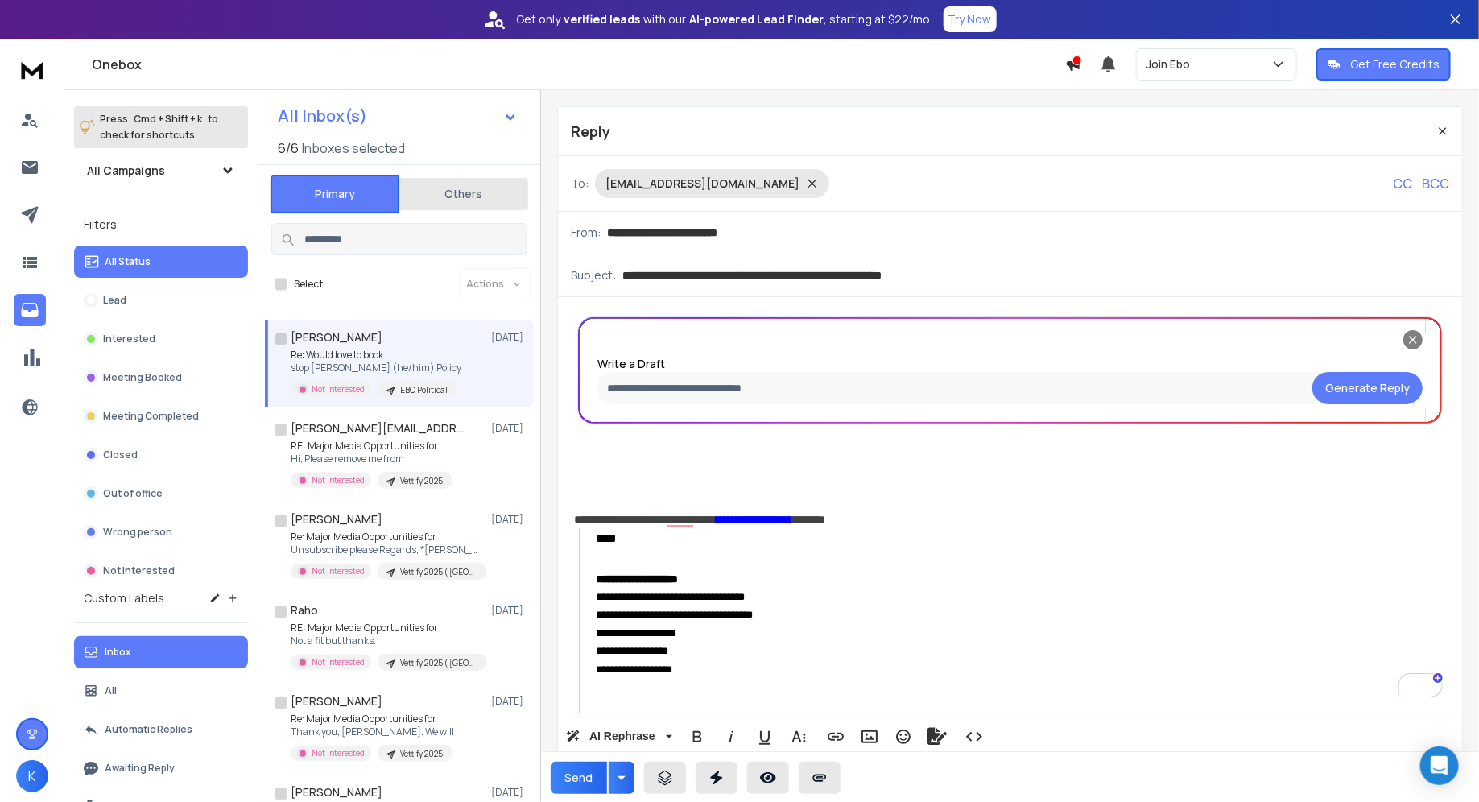
click at [1396, 180] on p "CC" at bounding box center [1402, 183] width 19 height 19
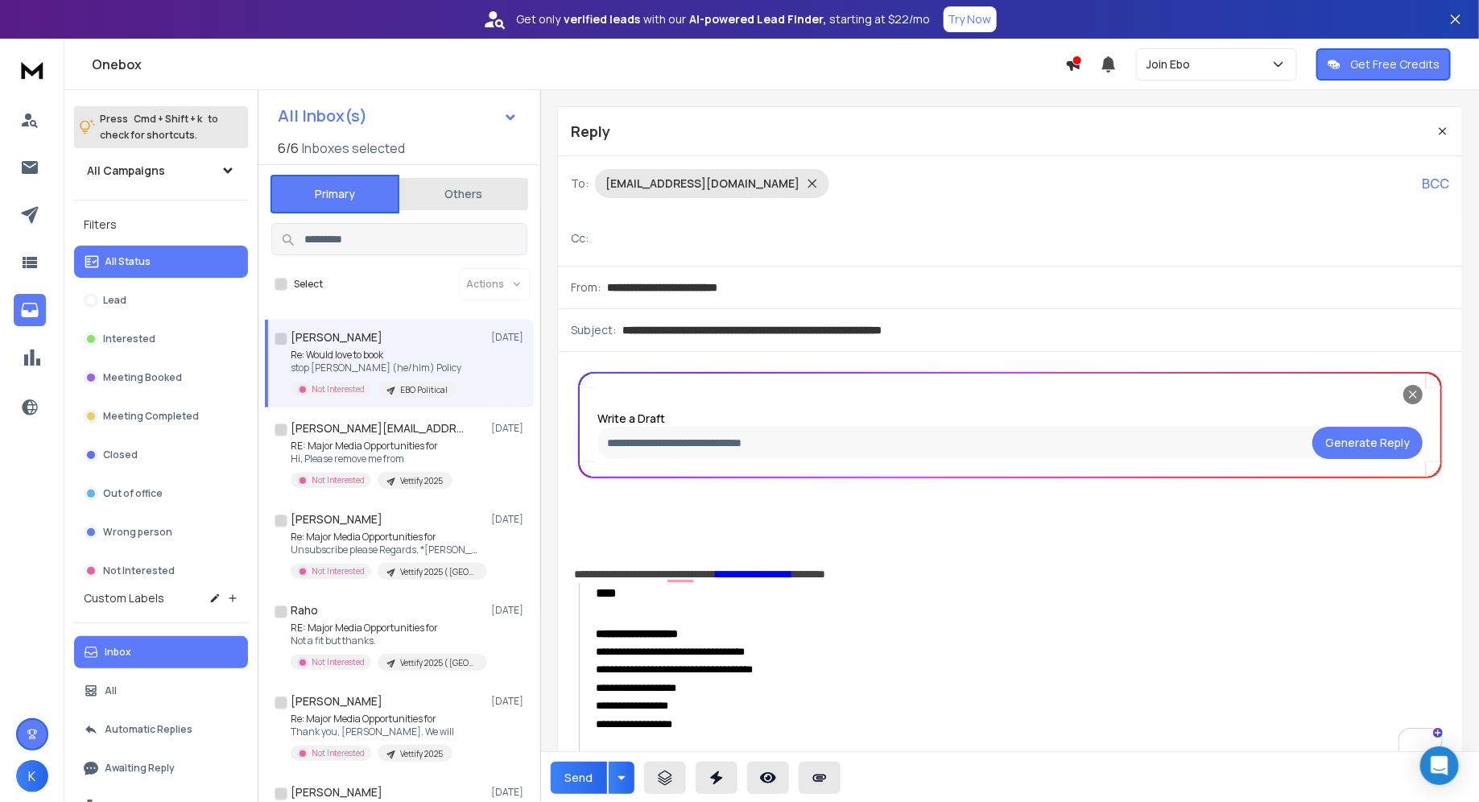
click at [666, 515] on div "**********" at bounding box center [1010, 631] width 904 height 273
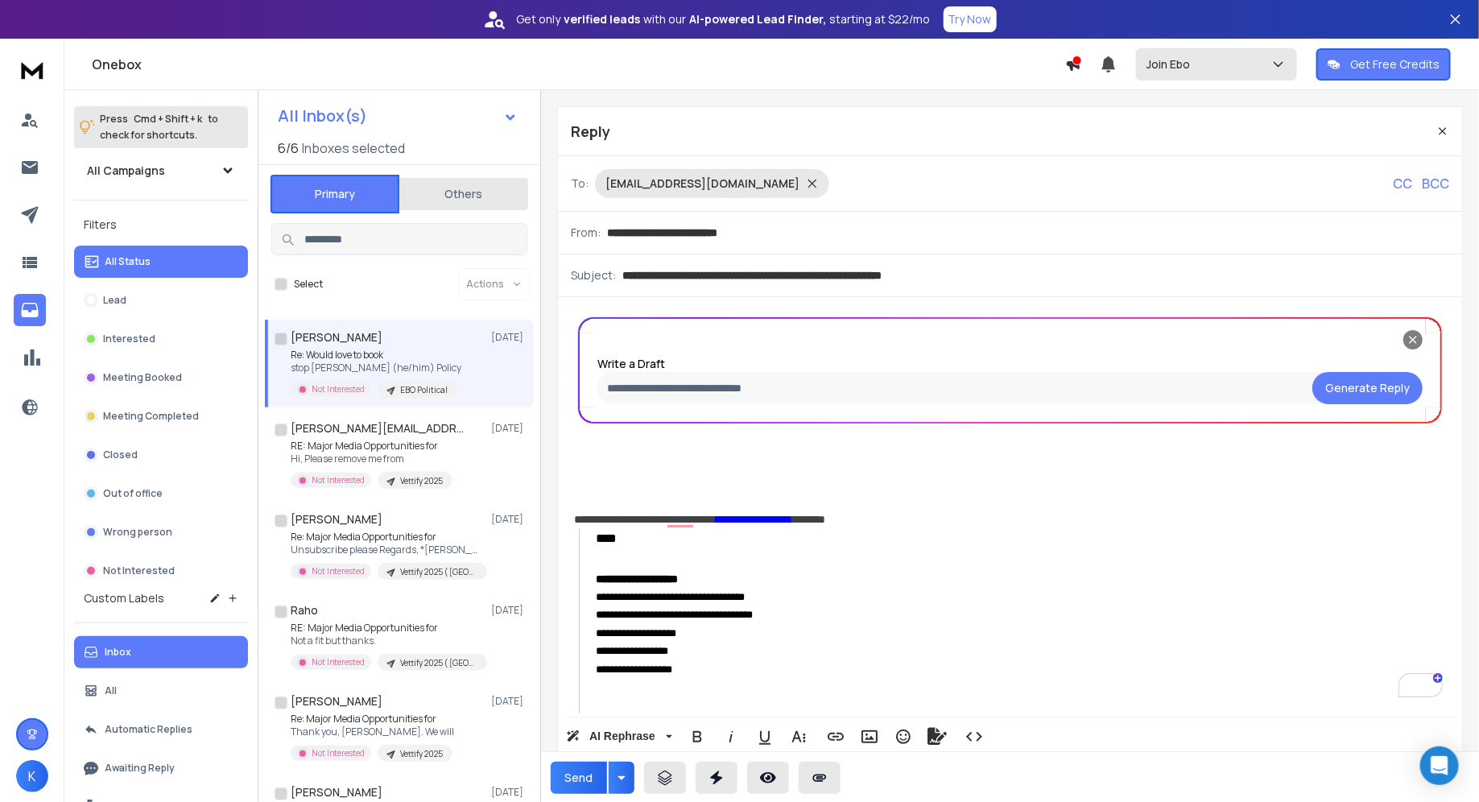
click at [1211, 70] on div "Join Ebo" at bounding box center [1216, 64] width 140 height 16
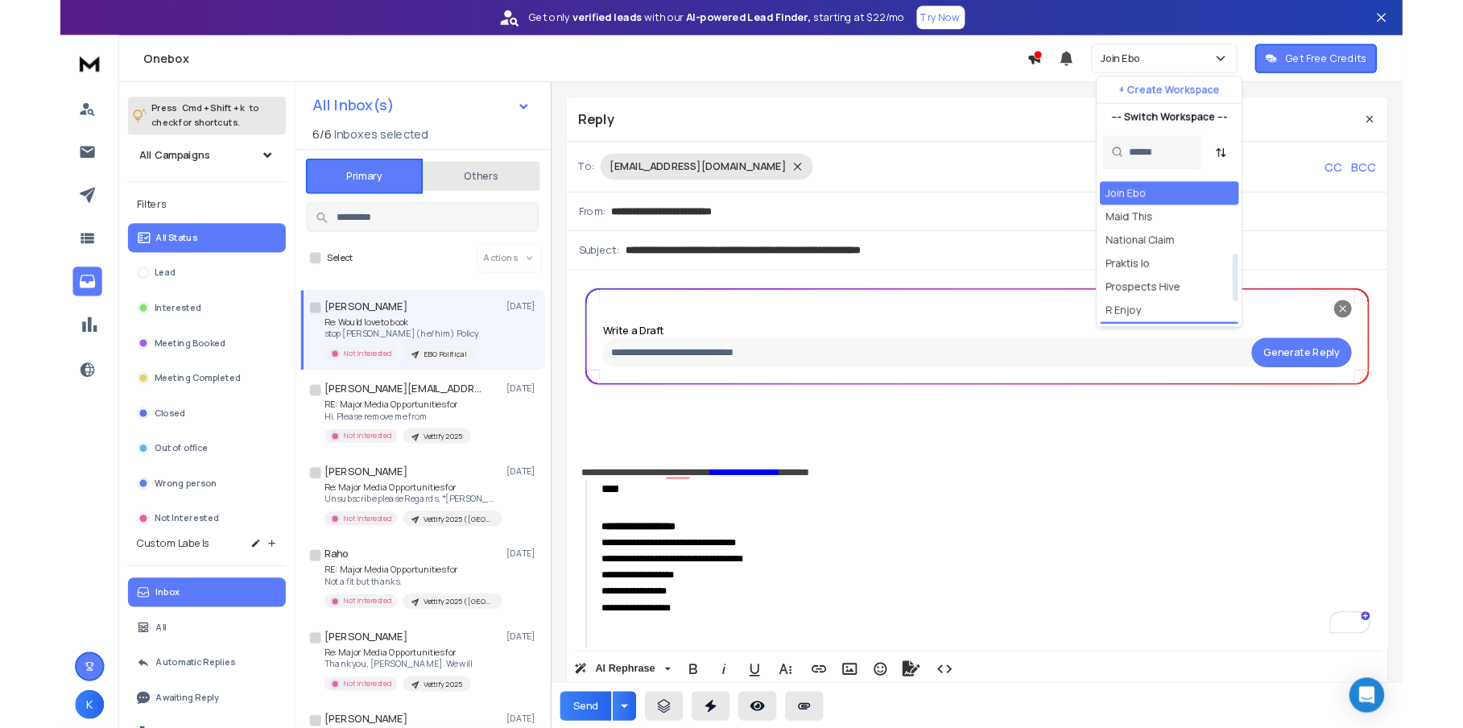
scroll to position [250, 0]
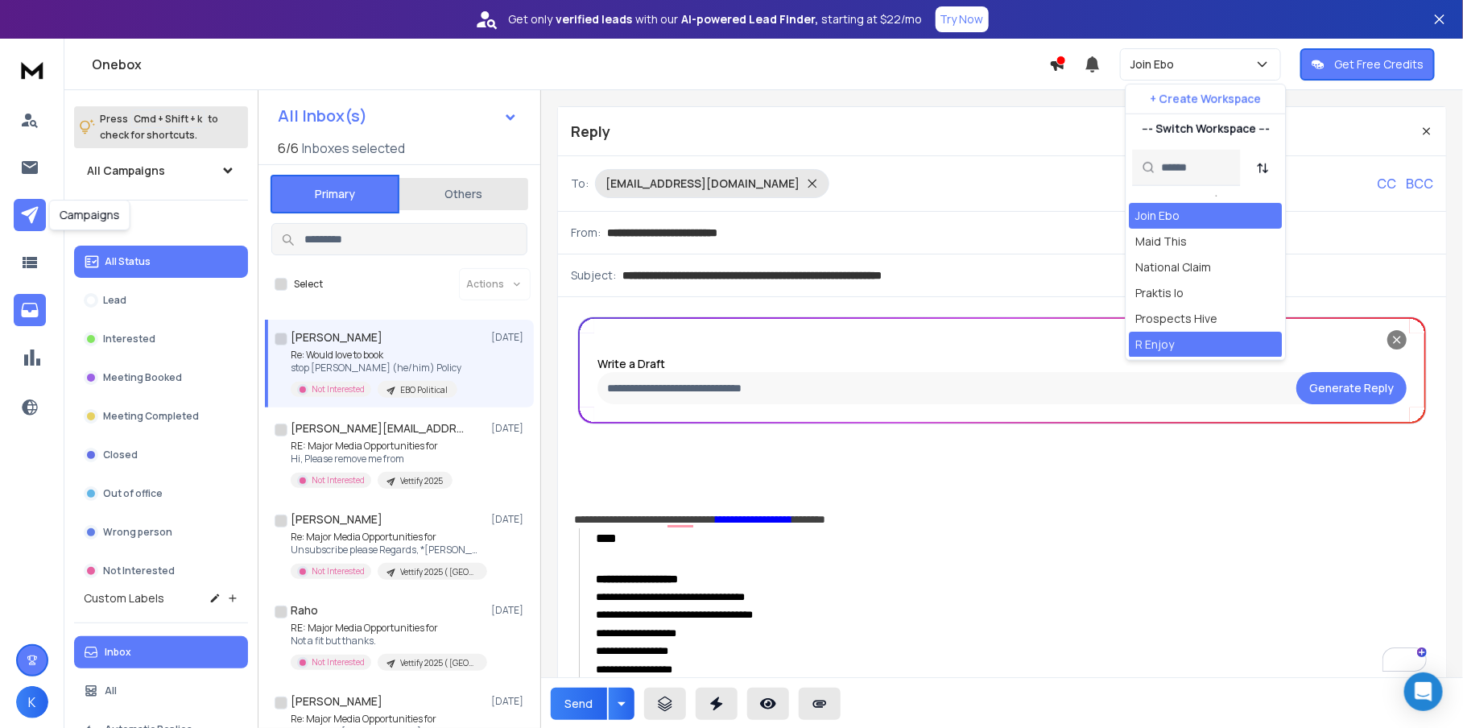
click at [25, 209] on icon at bounding box center [29, 214] width 19 height 19
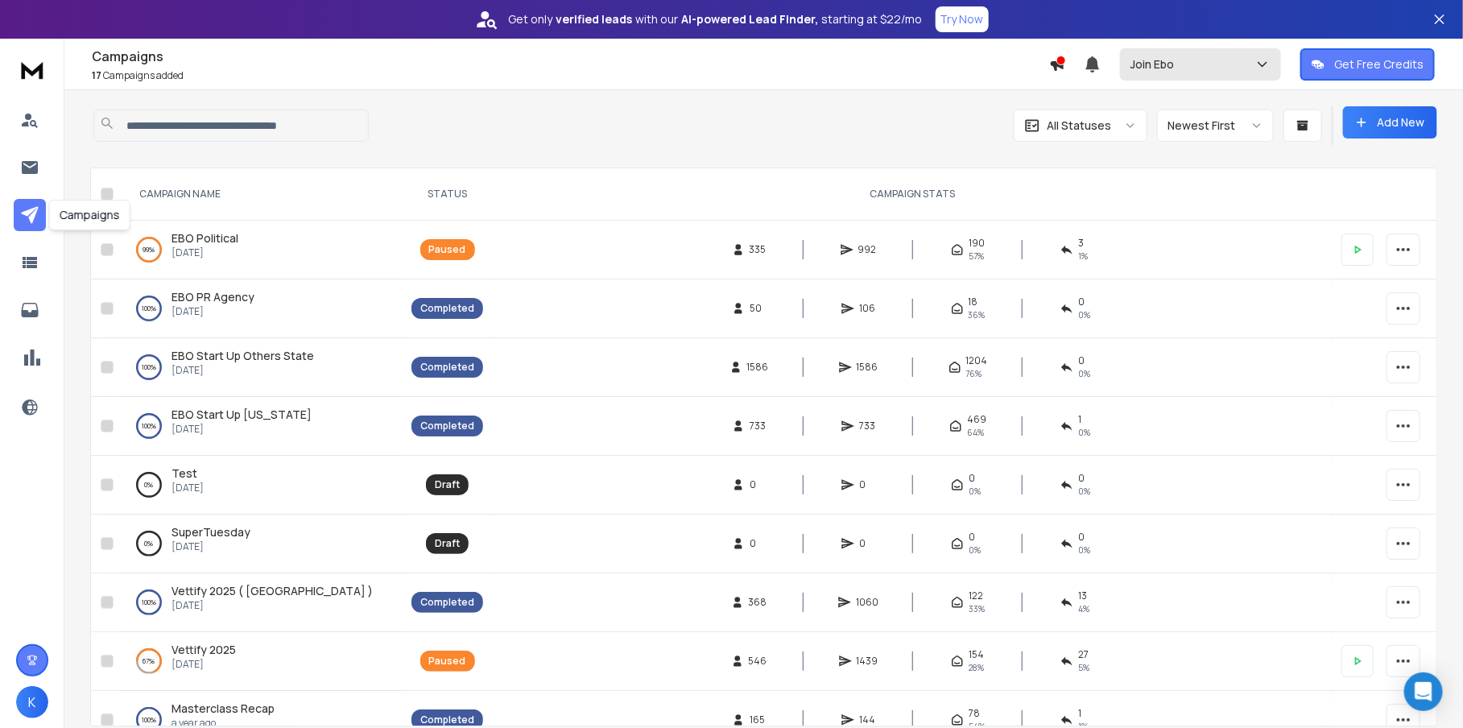
click at [1143, 64] on p "Join Ebo" at bounding box center [1155, 64] width 50 height 16
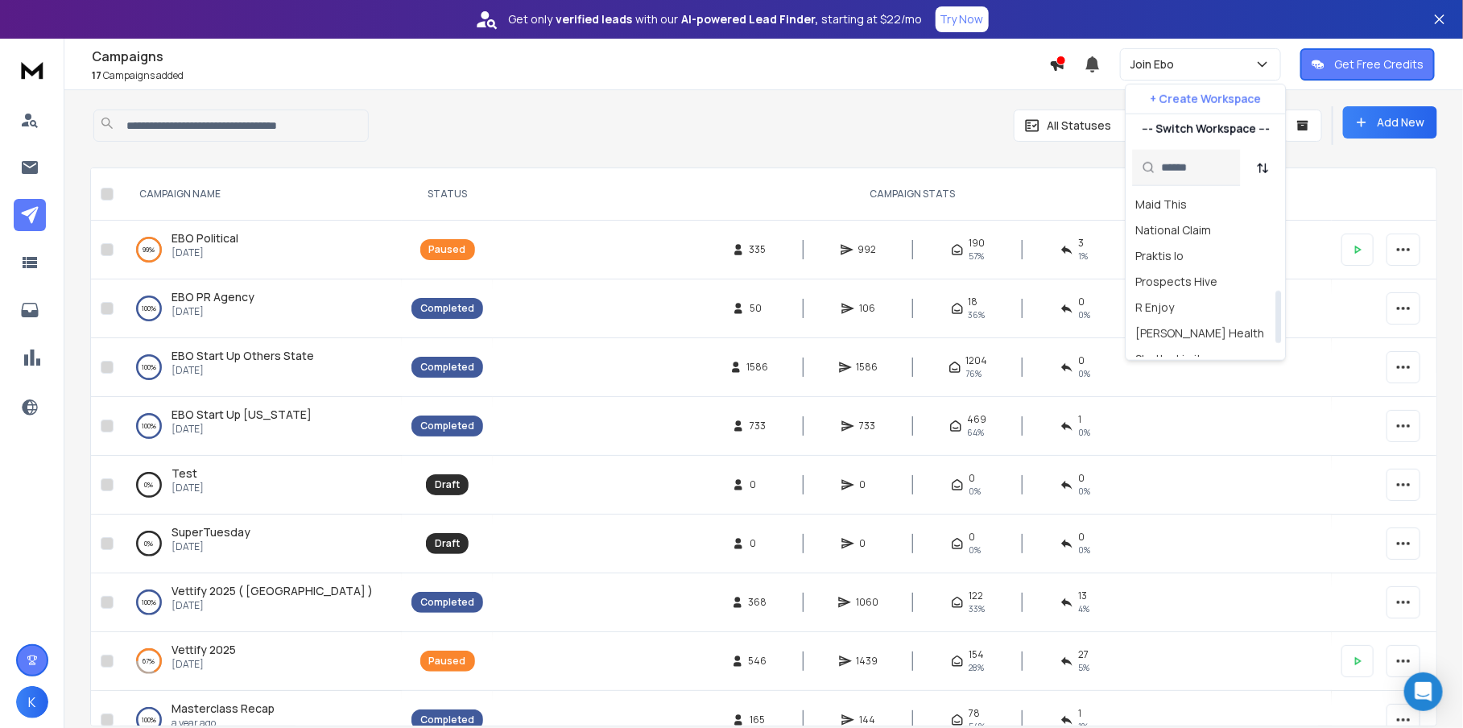
scroll to position [290, 0]
click at [1194, 231] on div "National Claim" at bounding box center [1174, 228] width 76 height 16
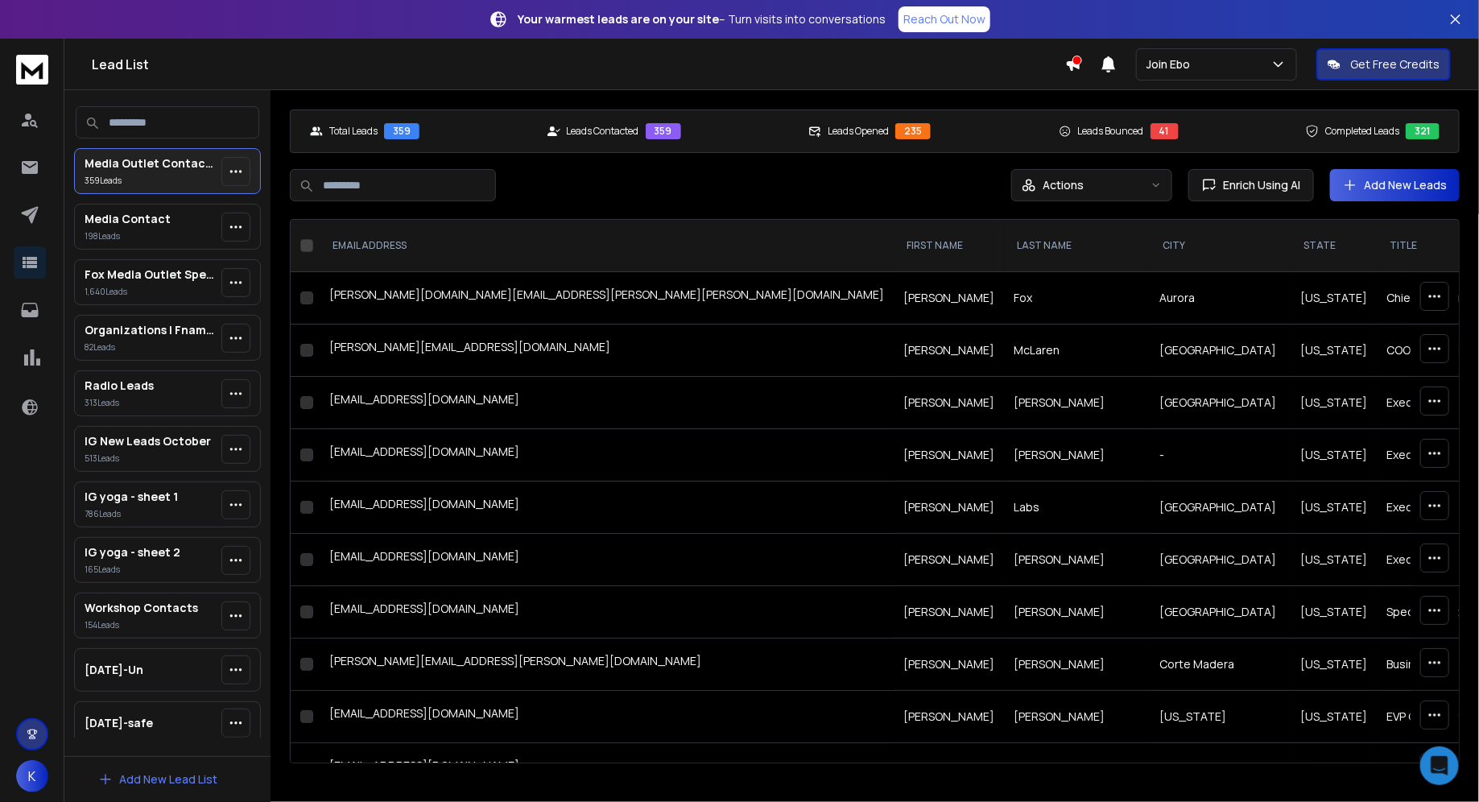
click at [168, 445] on p "IG New Leads October" at bounding box center [148, 441] width 126 height 16
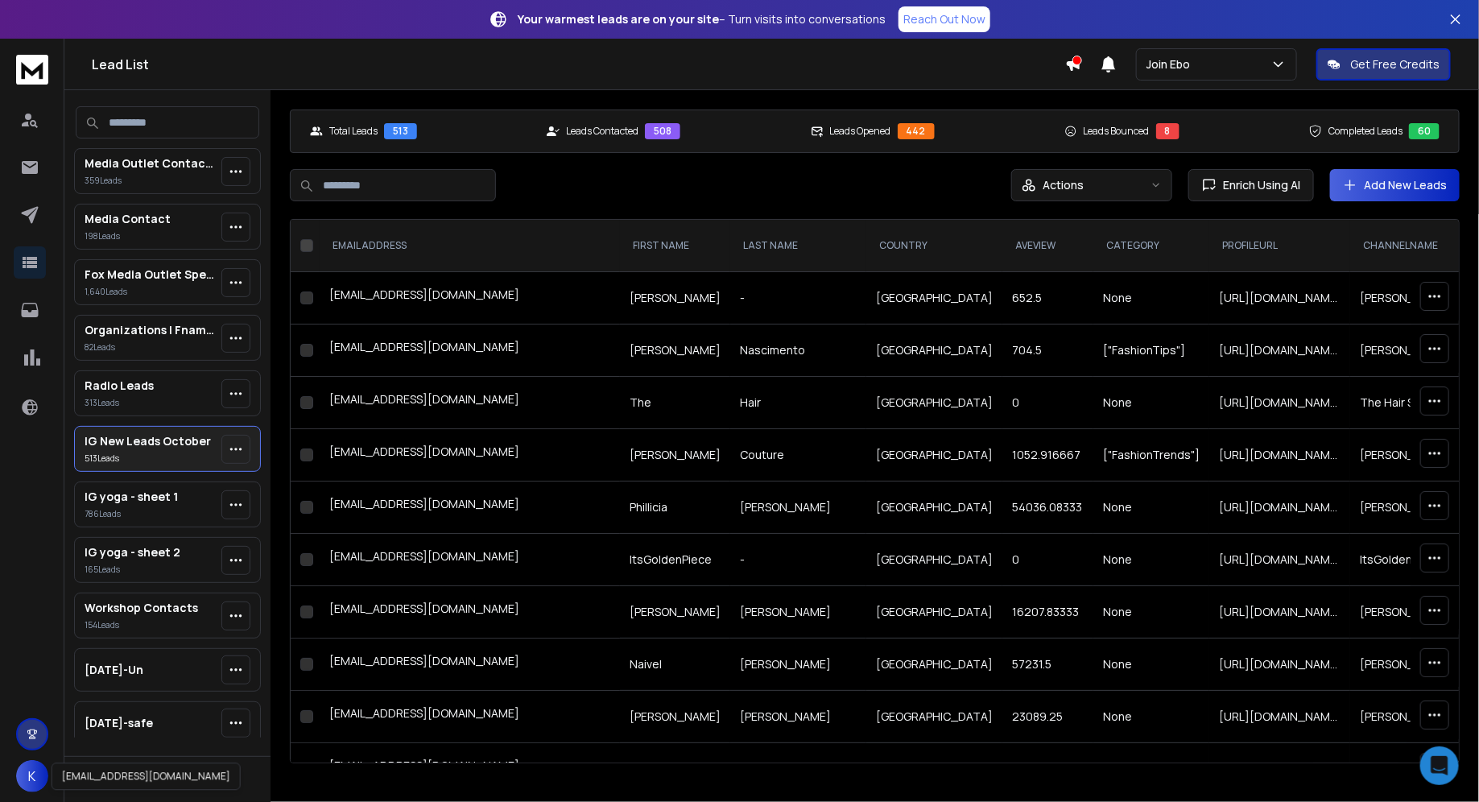
click at [35, 766] on span "K" at bounding box center [32, 776] width 32 height 32
click at [200, 638] on icon at bounding box center [206, 636] width 13 height 13
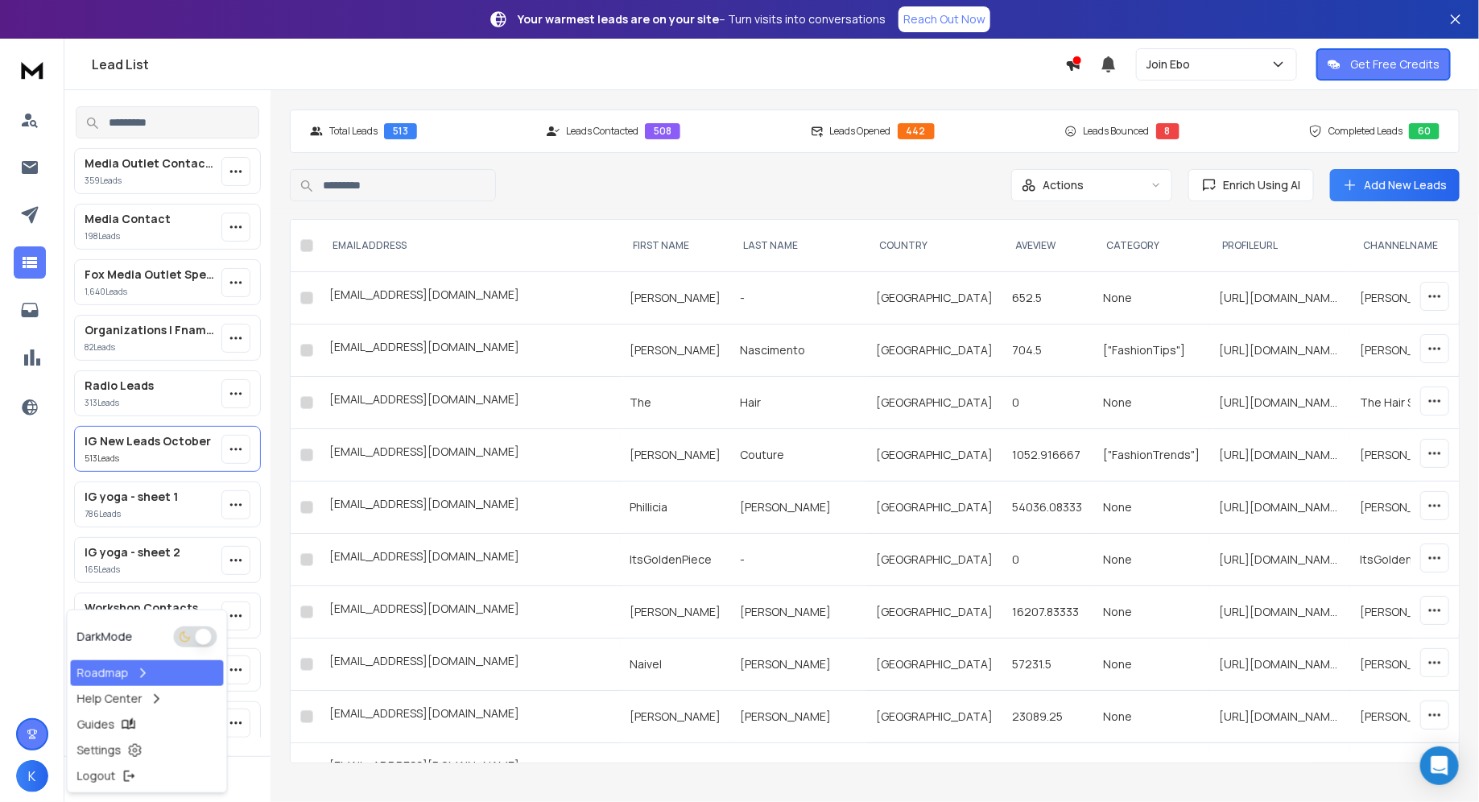
click at [1209, 142] on div "Total Leads 513 Leads Contacted 508 Leads Opened 442 Leads Bounced 8 Completed …" at bounding box center [875, 130] width 1170 height 43
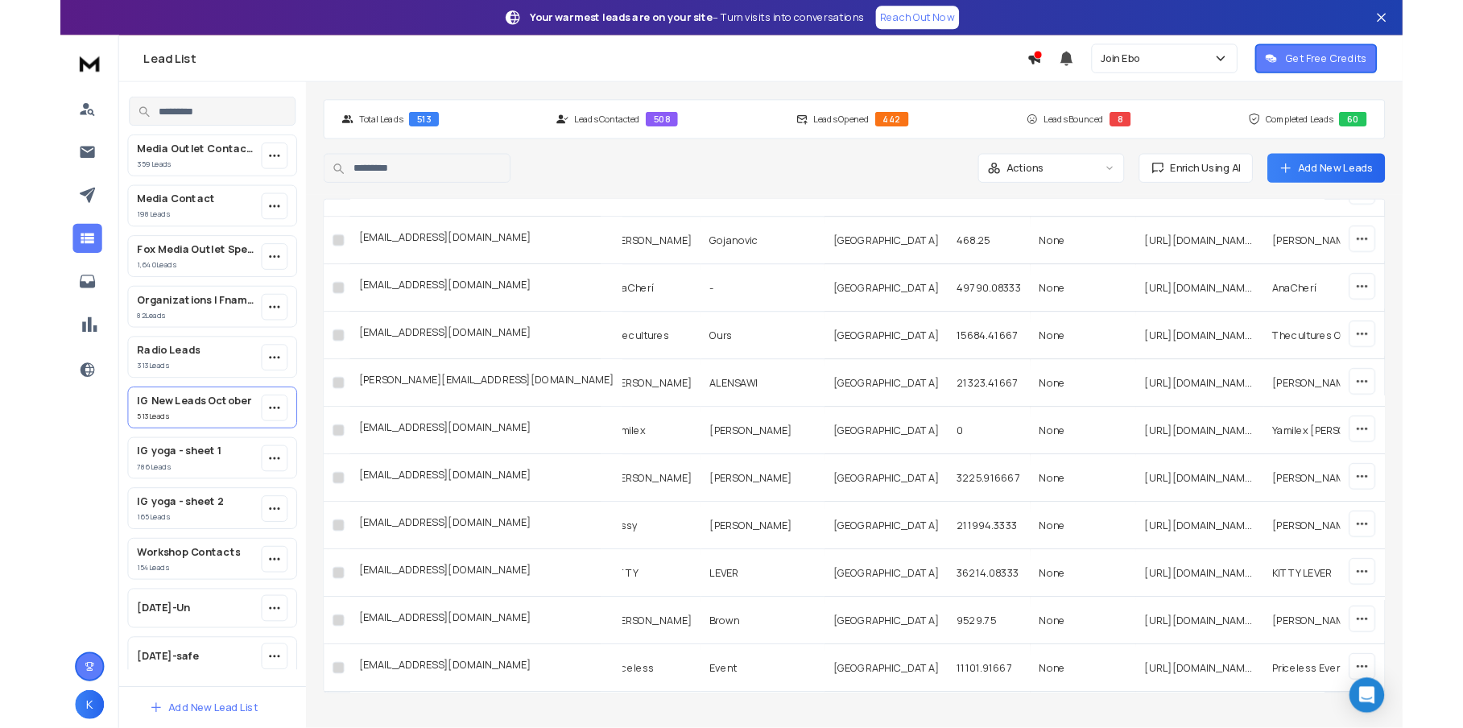
scroll to position [2120, 25]
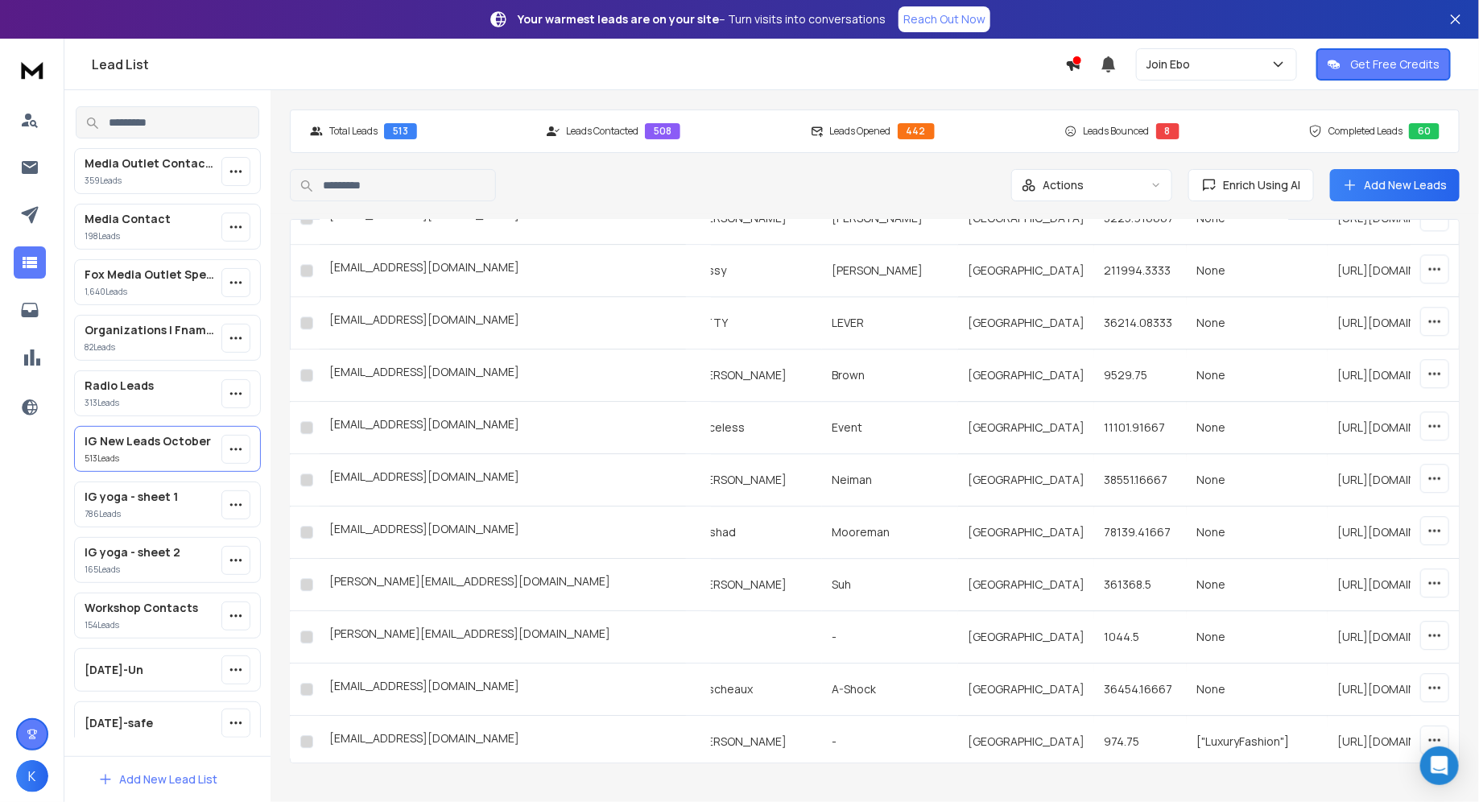
click at [116, 508] on p "786 Lead s" at bounding box center [131, 514] width 93 height 12
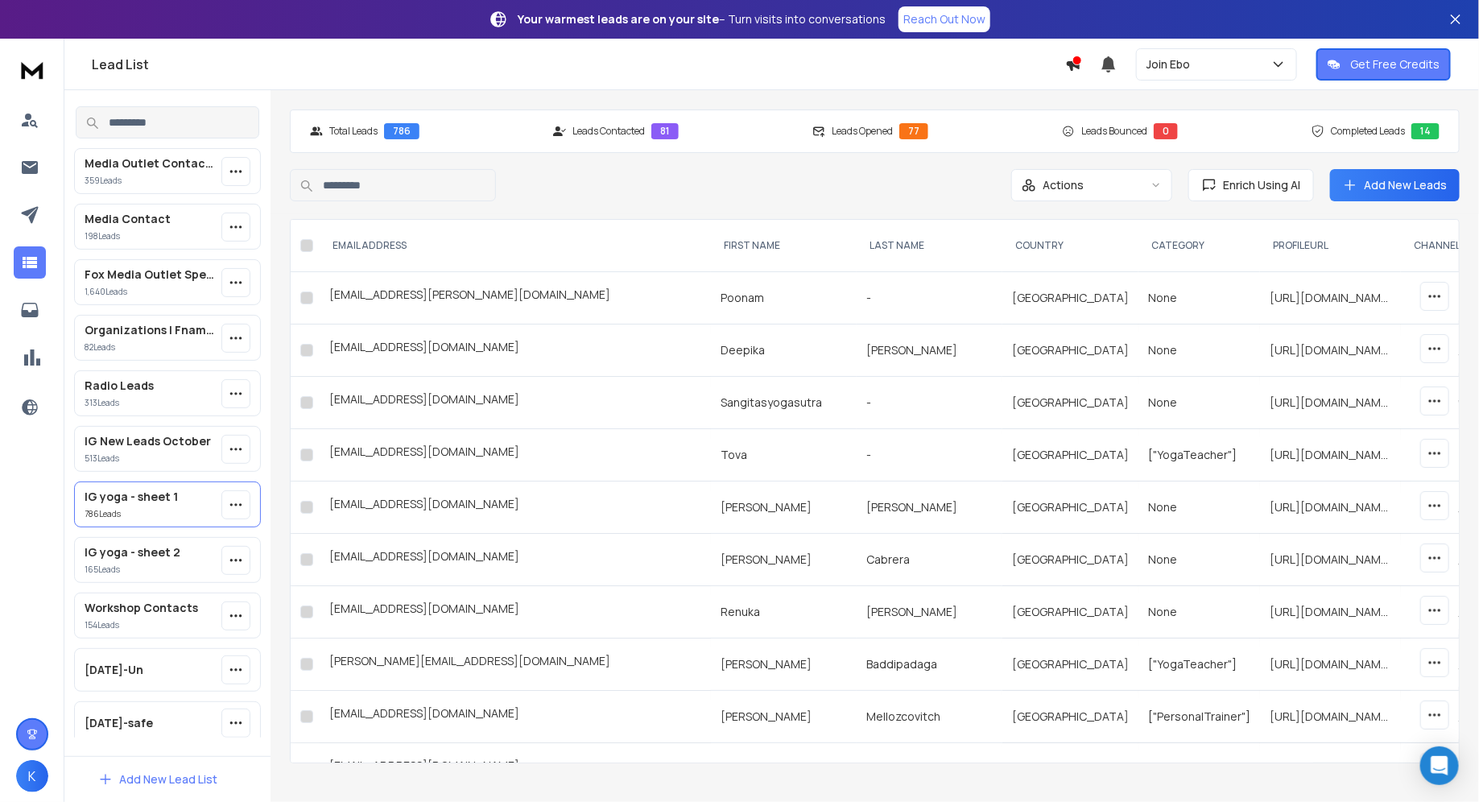
click at [134, 566] on p "165 Lead s" at bounding box center [133, 570] width 96 height 12
